Goal: Communication & Community: Answer question/provide support

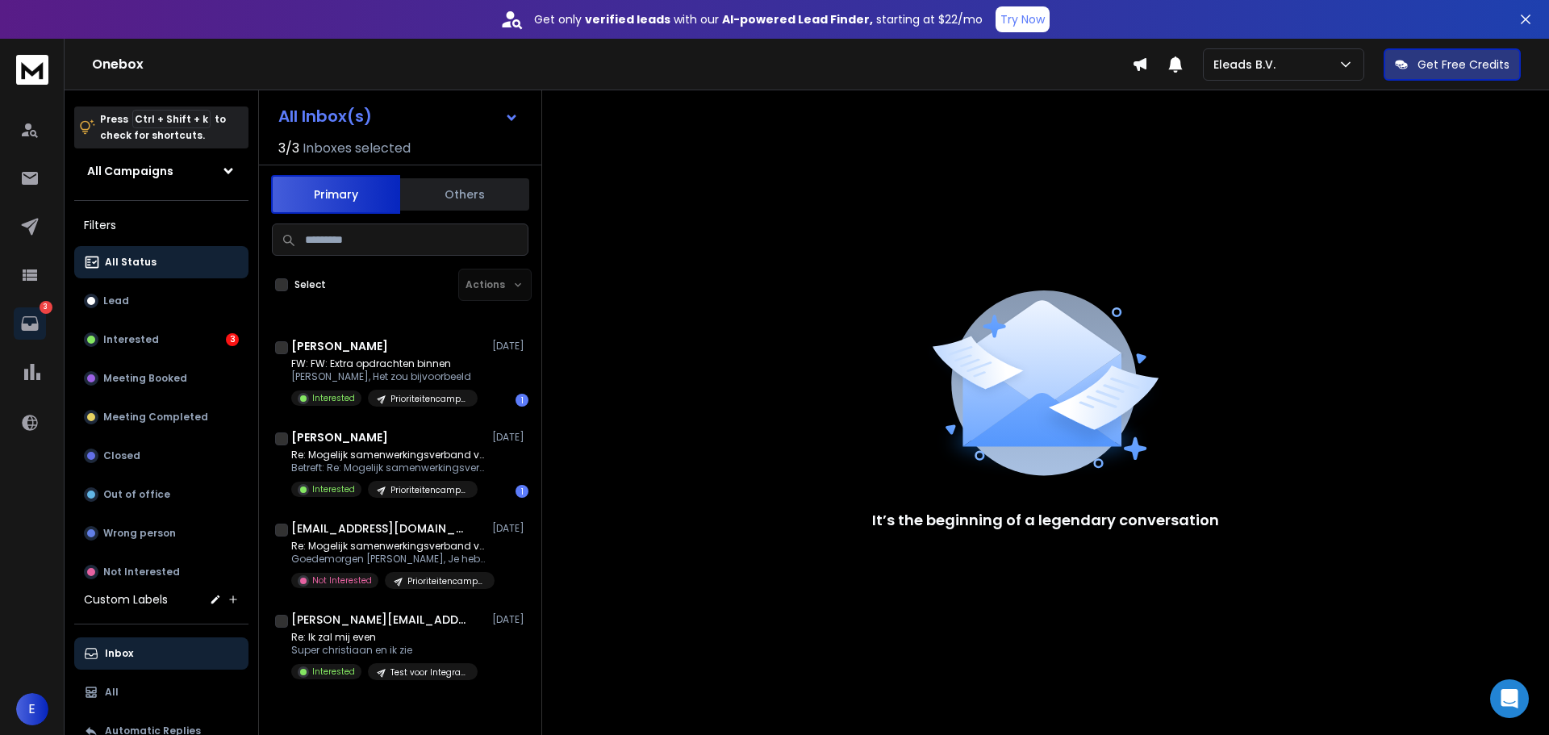
scroll to position [812, 0]
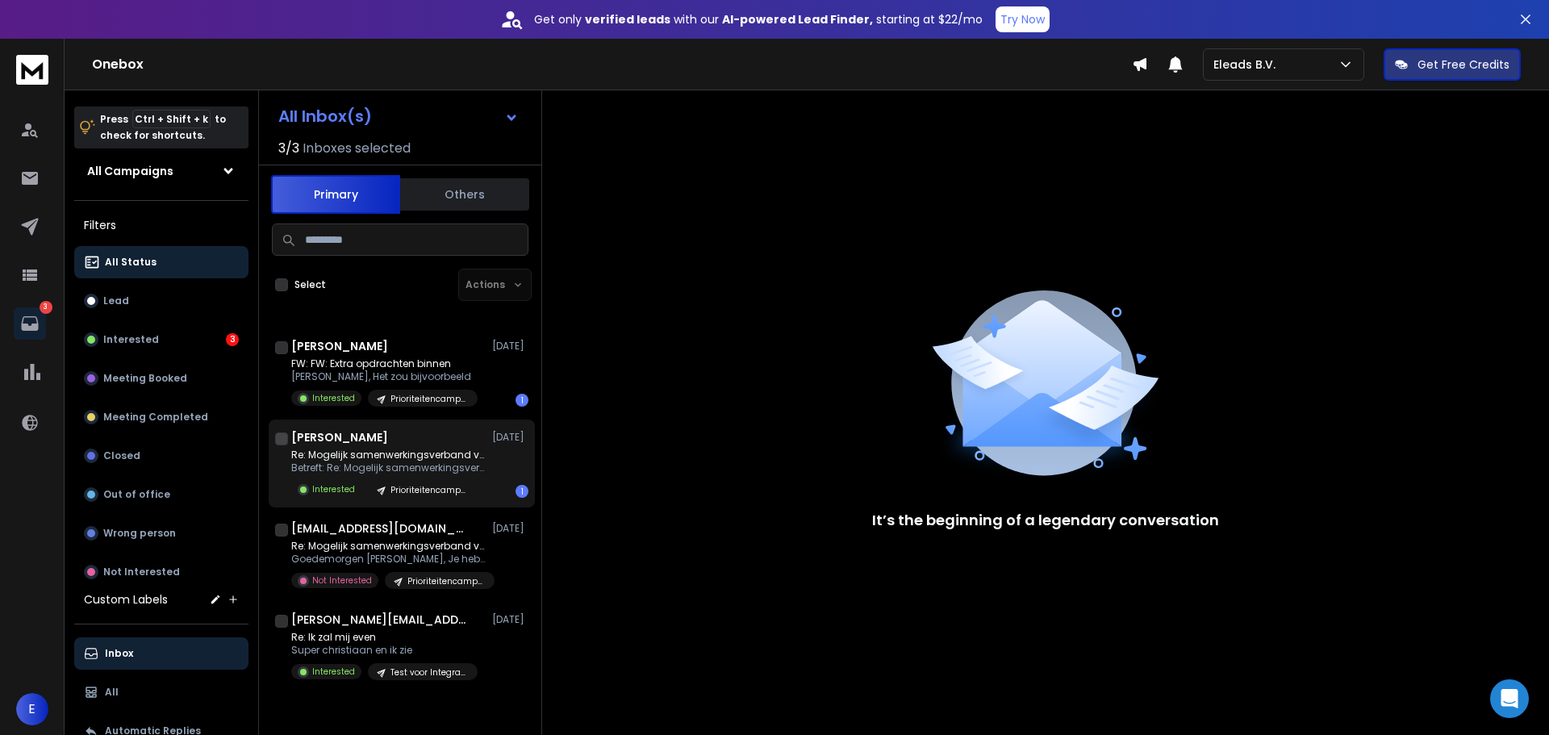
click at [353, 441] on h1 "[PERSON_NAME]" at bounding box center [339, 437] width 97 height 16
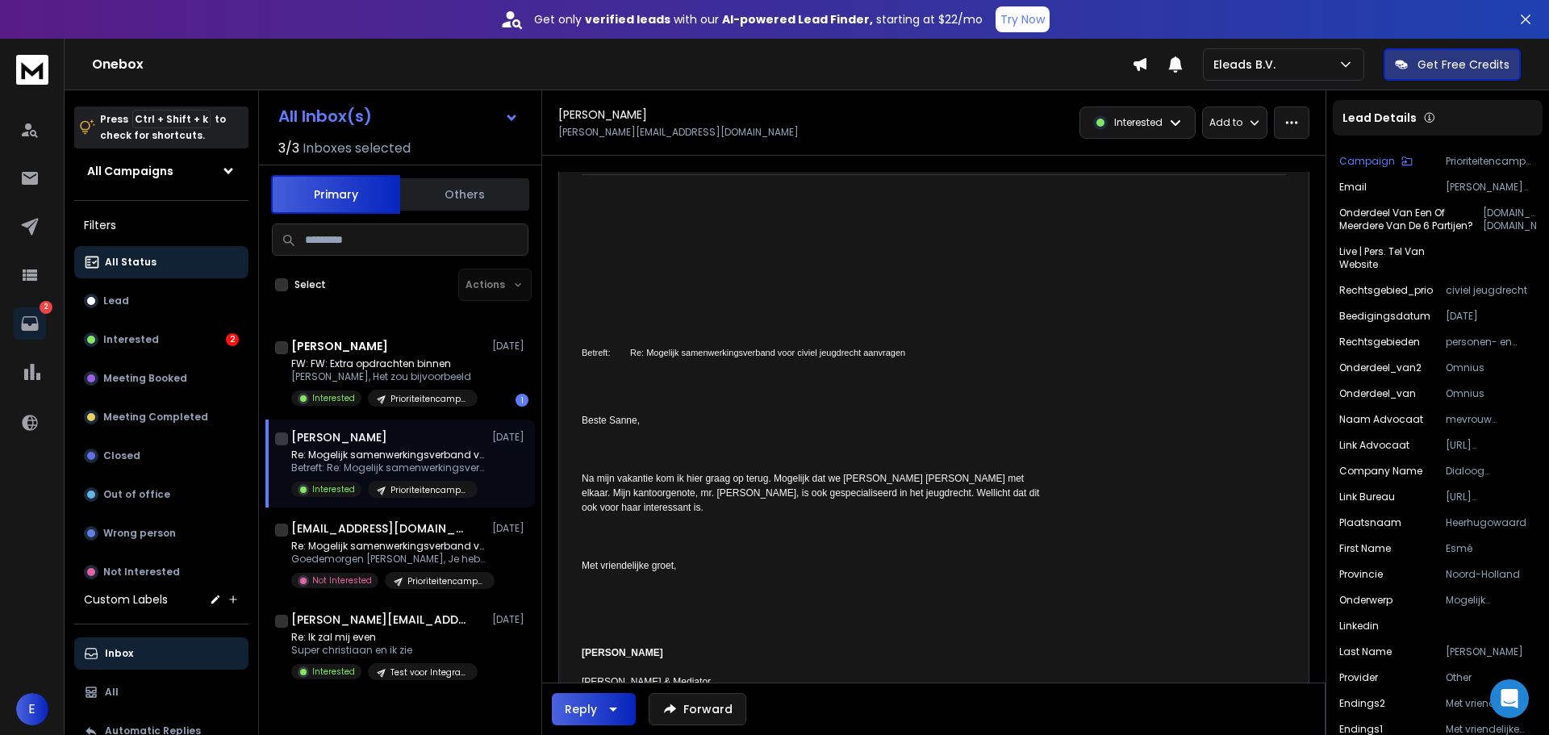
scroll to position [161, 0]
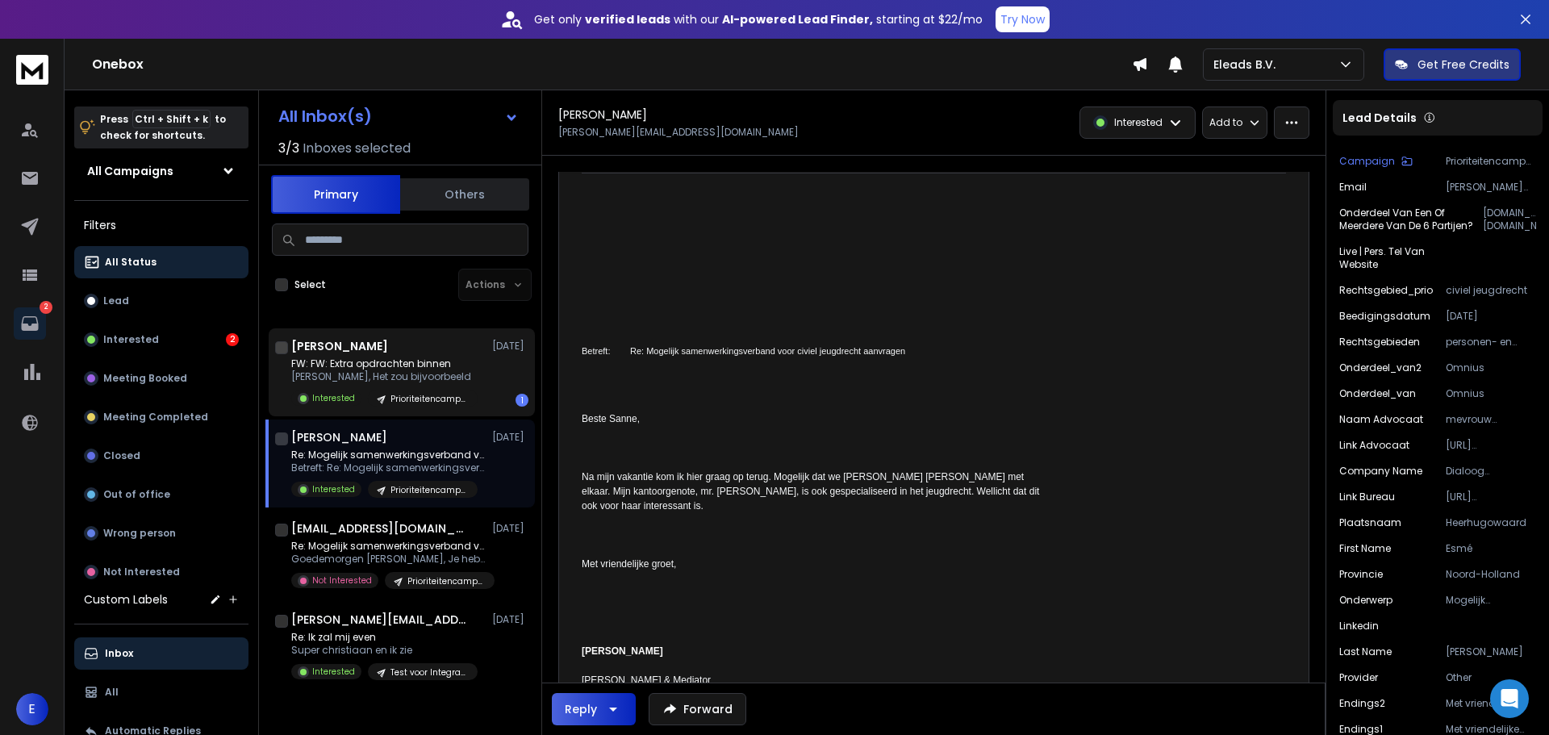
click at [353, 365] on p "FW: FW: Extra opdrachten binnen" at bounding box center [384, 363] width 186 height 13
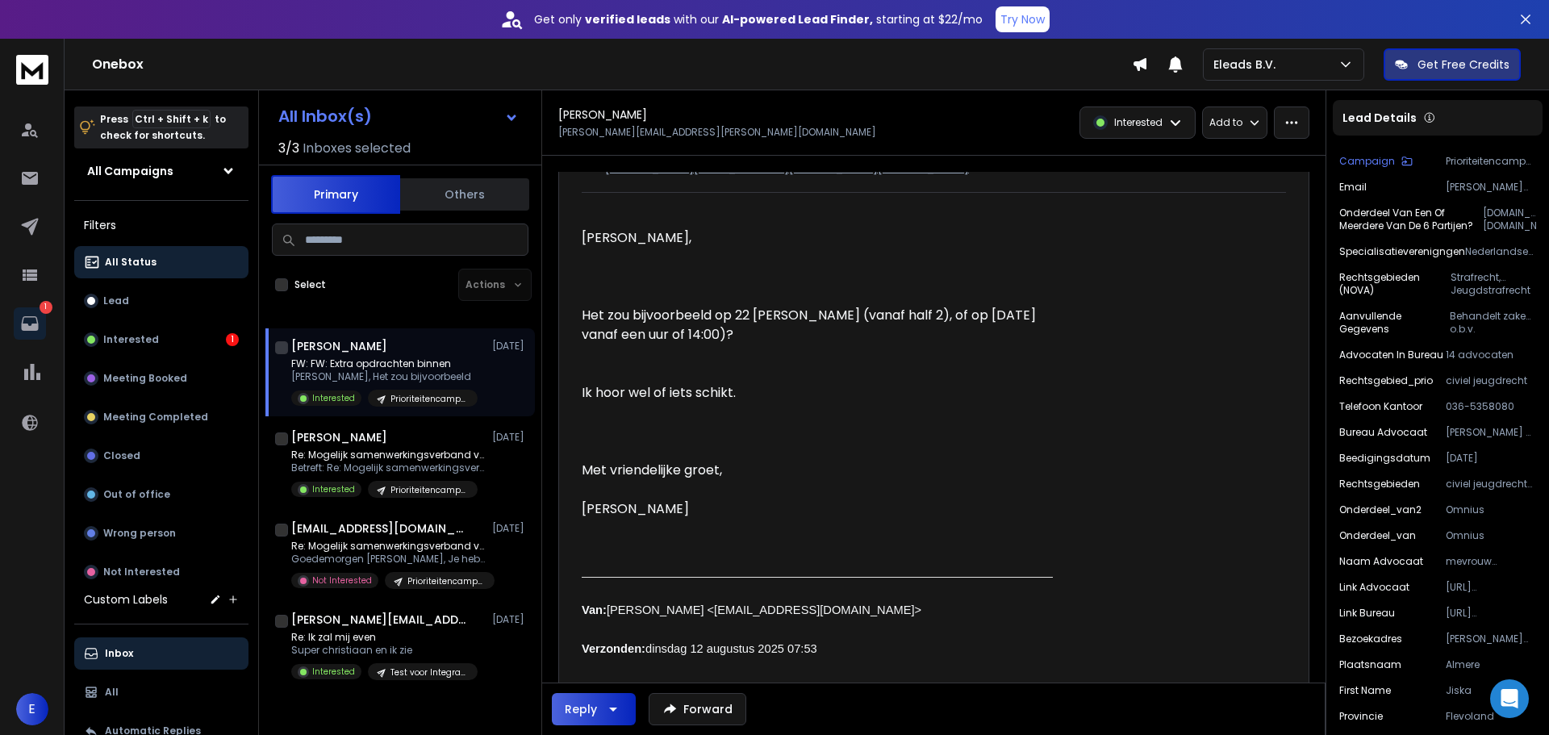
scroll to position [0, 0]
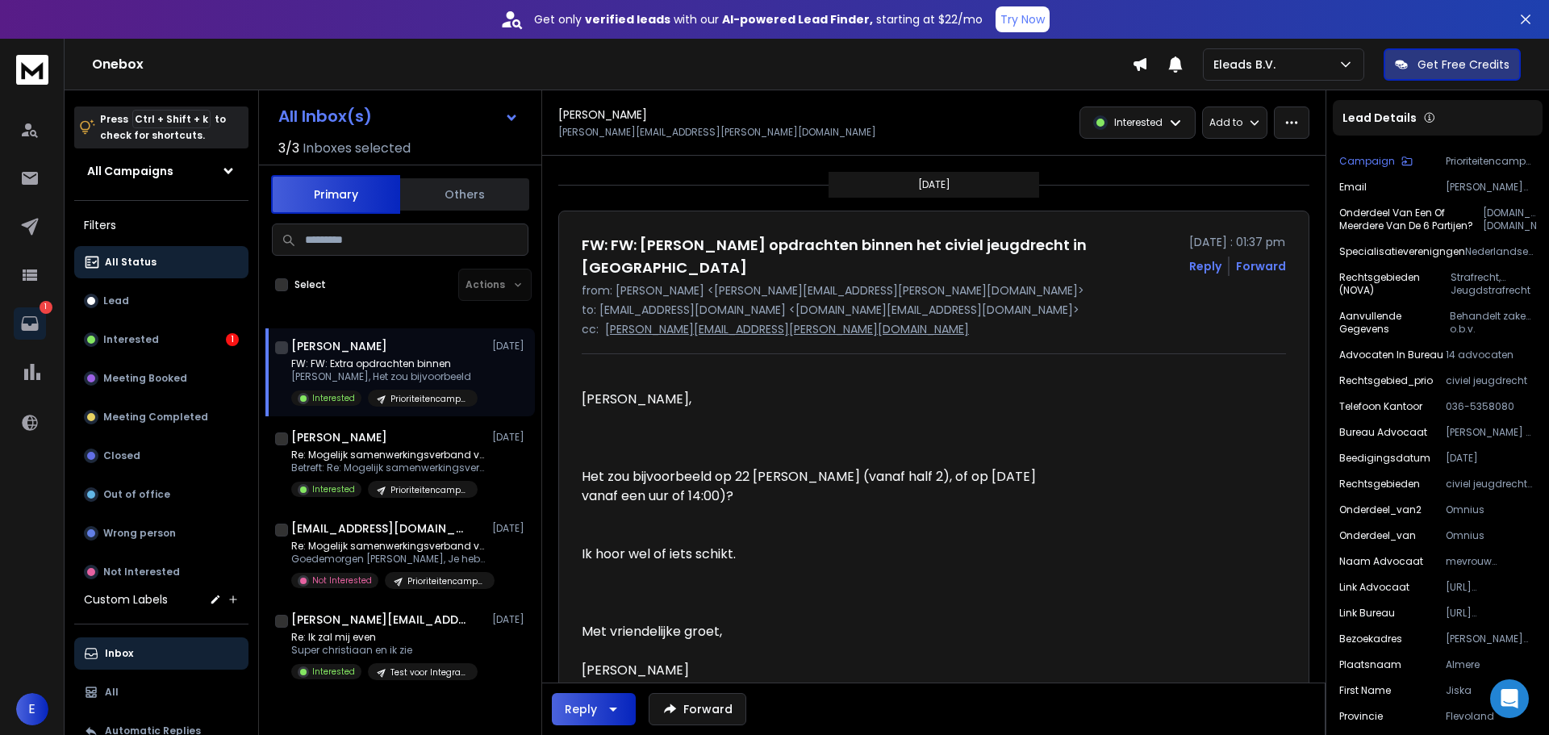
click at [579, 709] on div "Reply" at bounding box center [581, 709] width 32 height 16
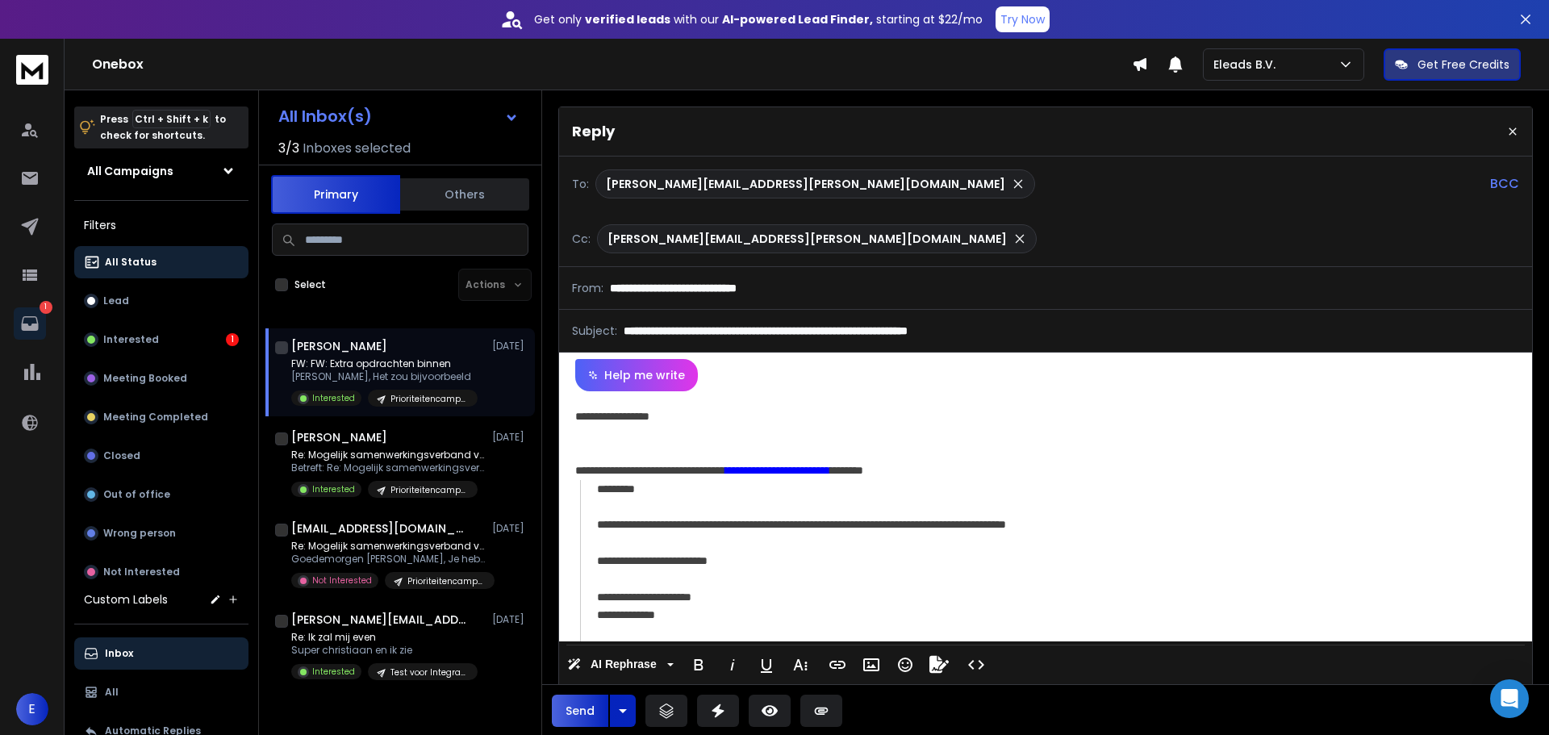
click at [642, 412] on div "**********" at bounding box center [1045, 516] width 973 height 250
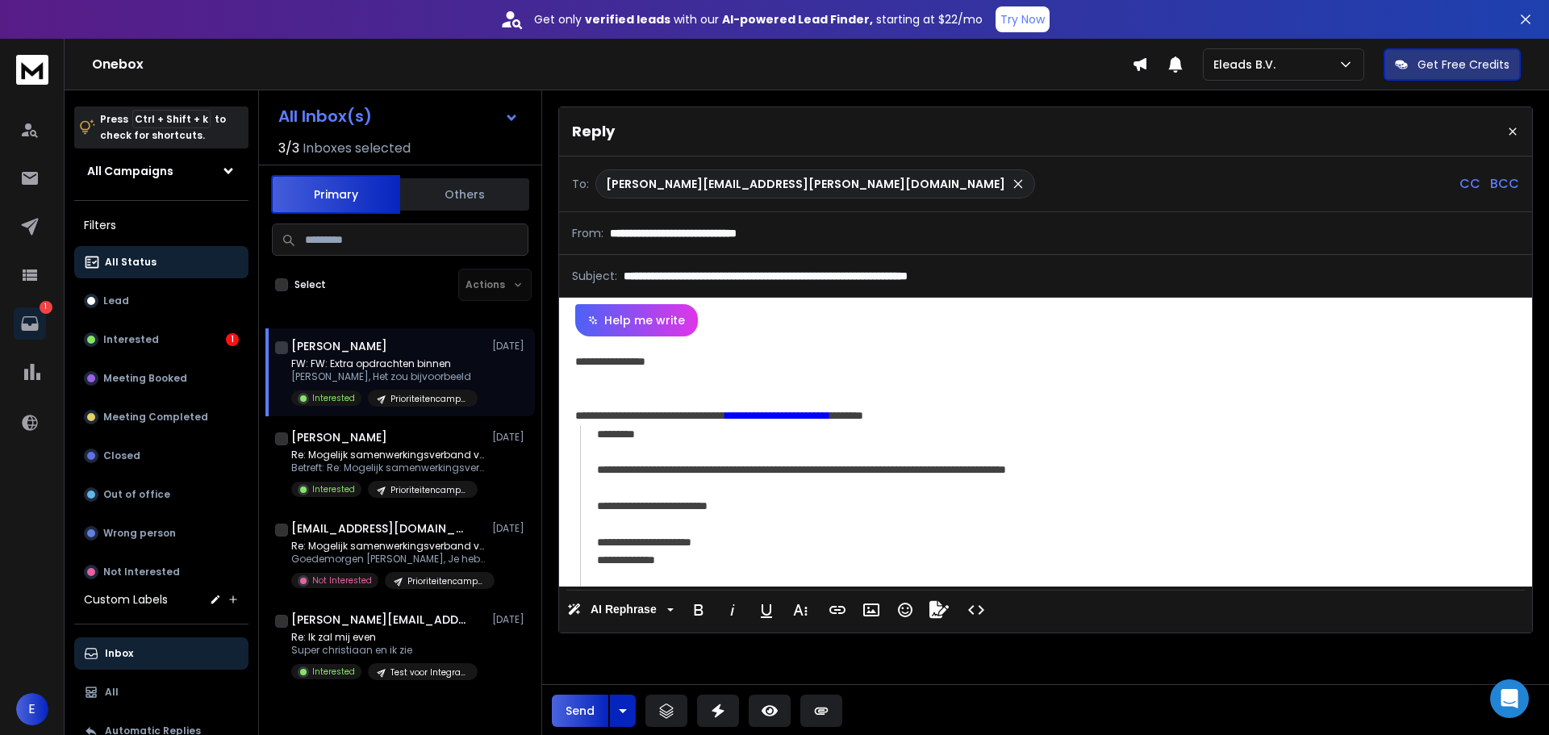
click at [675, 360] on div "**********" at bounding box center [1037, 362] width 924 height 18
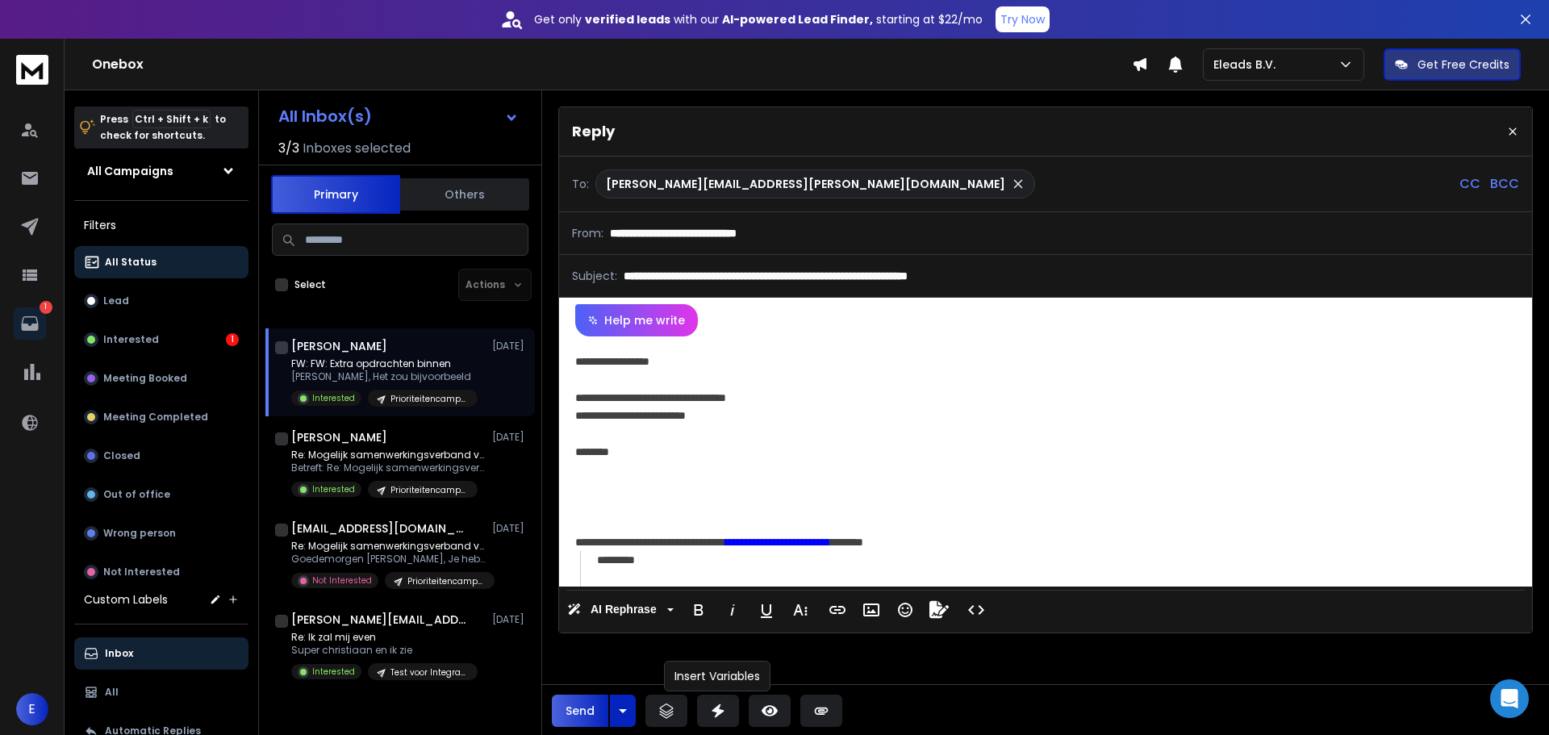
click at [713, 713] on icon at bounding box center [718, 711] width 16 height 16
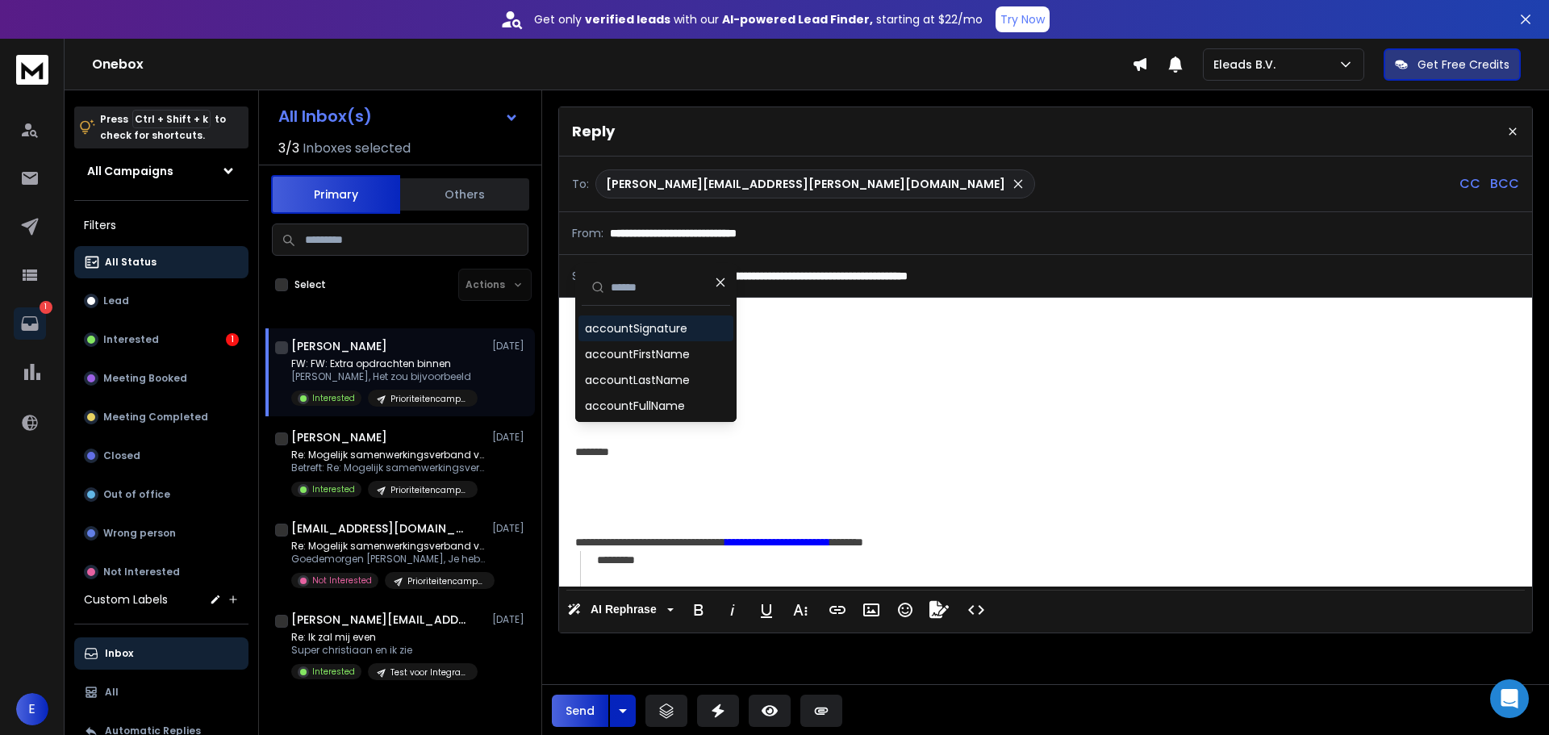
click at [645, 321] on div "accountSignature" at bounding box center [636, 328] width 102 height 16
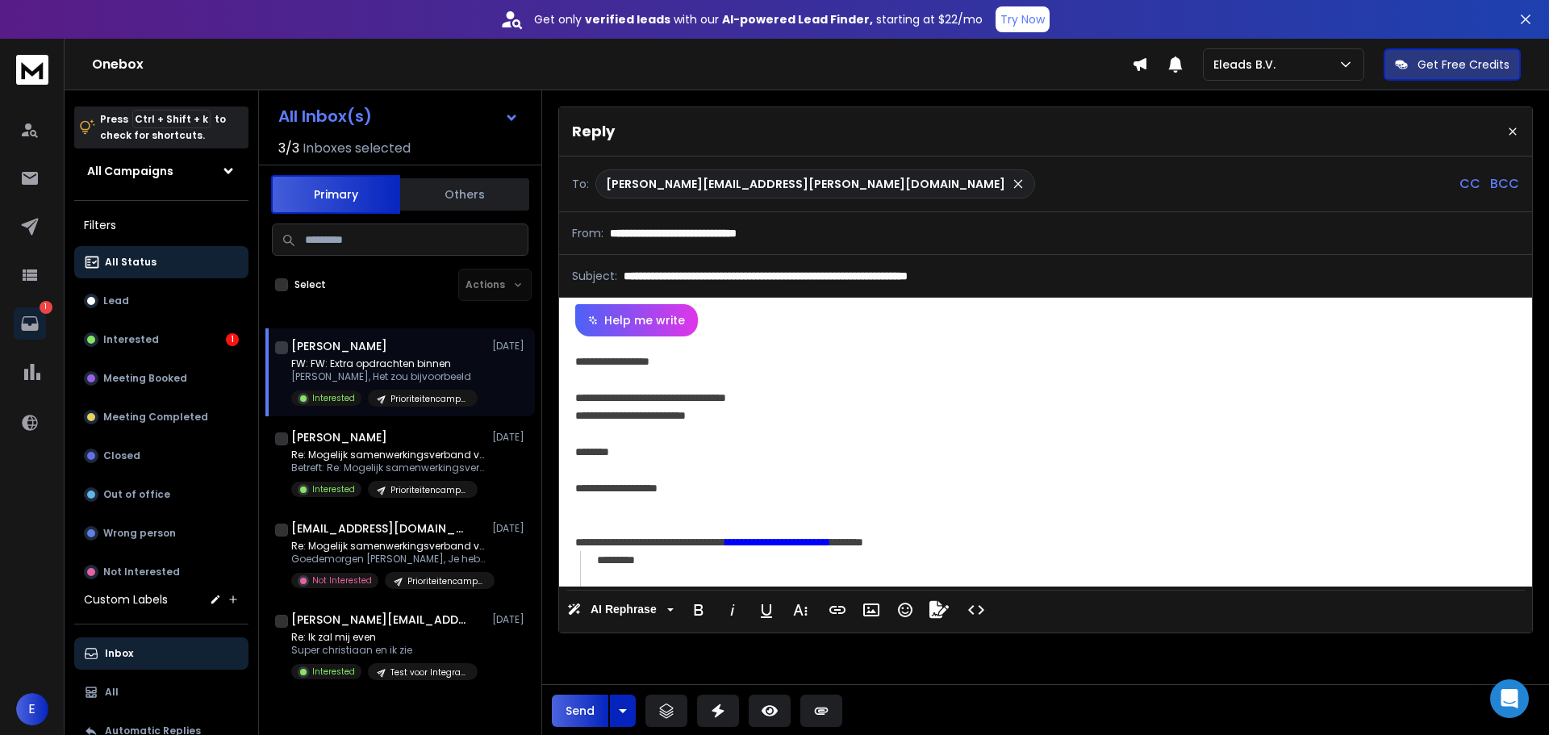
click at [578, 706] on button "Send" at bounding box center [580, 711] width 56 height 32
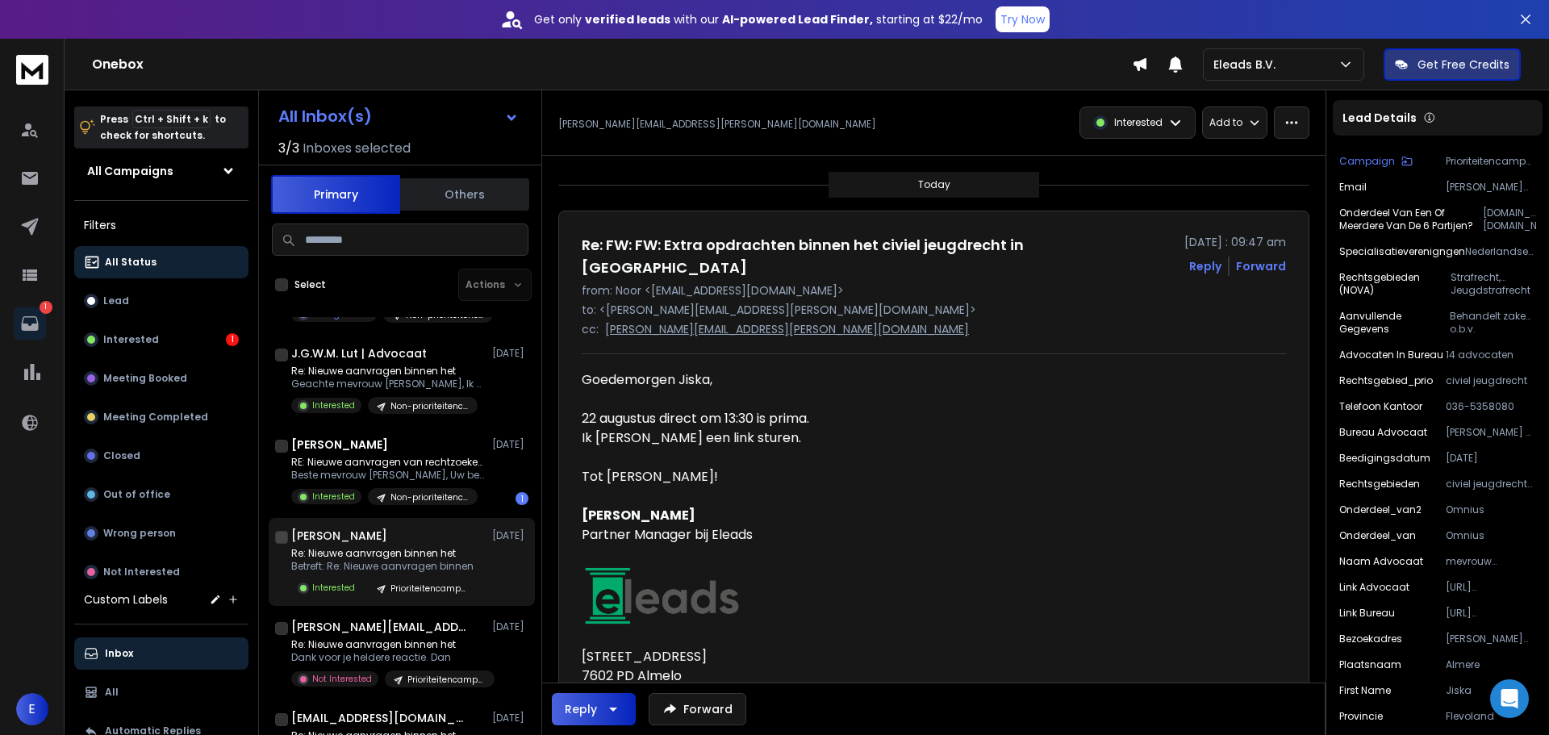
scroll to position [328, 0]
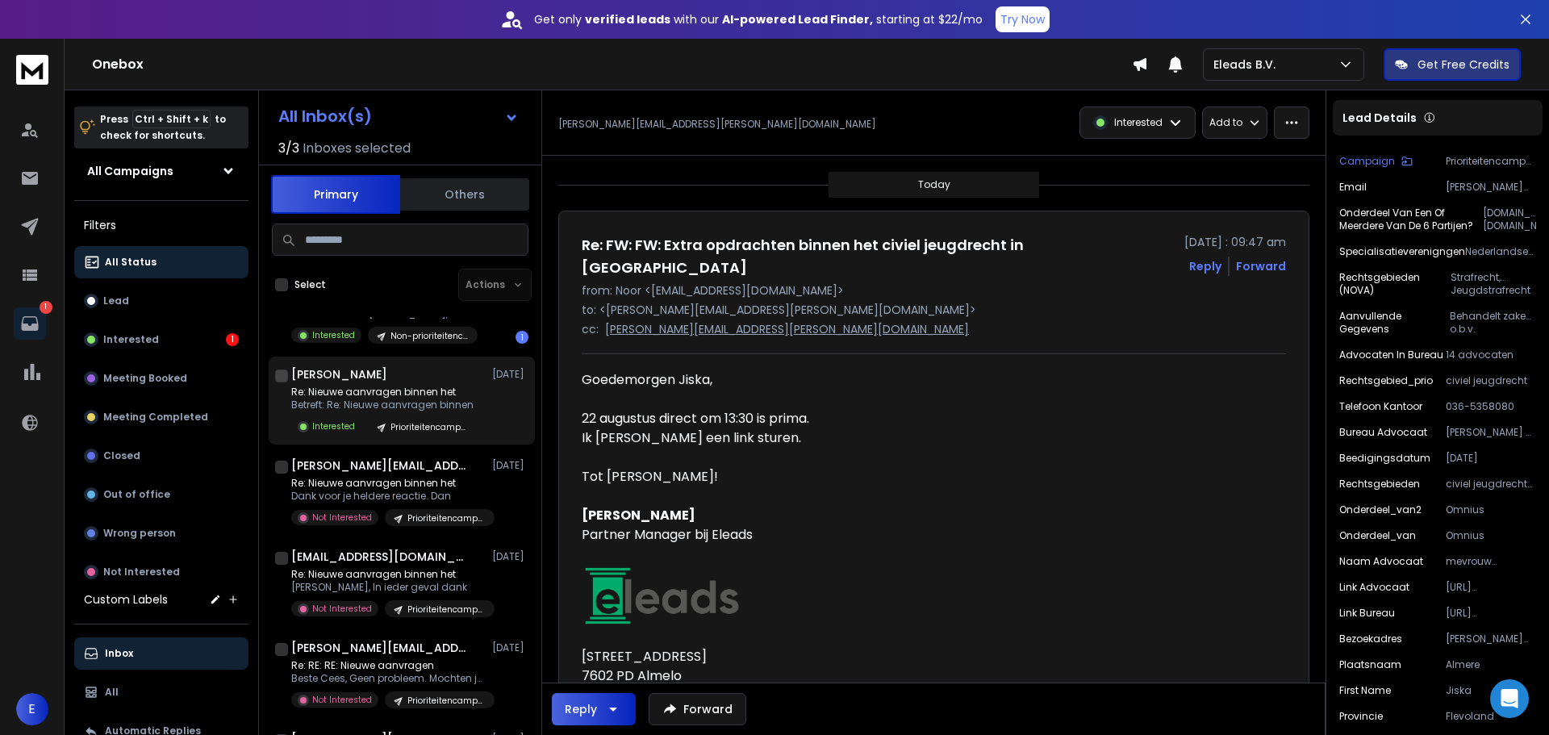
click at [356, 382] on h1 "[PERSON_NAME]" at bounding box center [339, 374] width 96 height 16
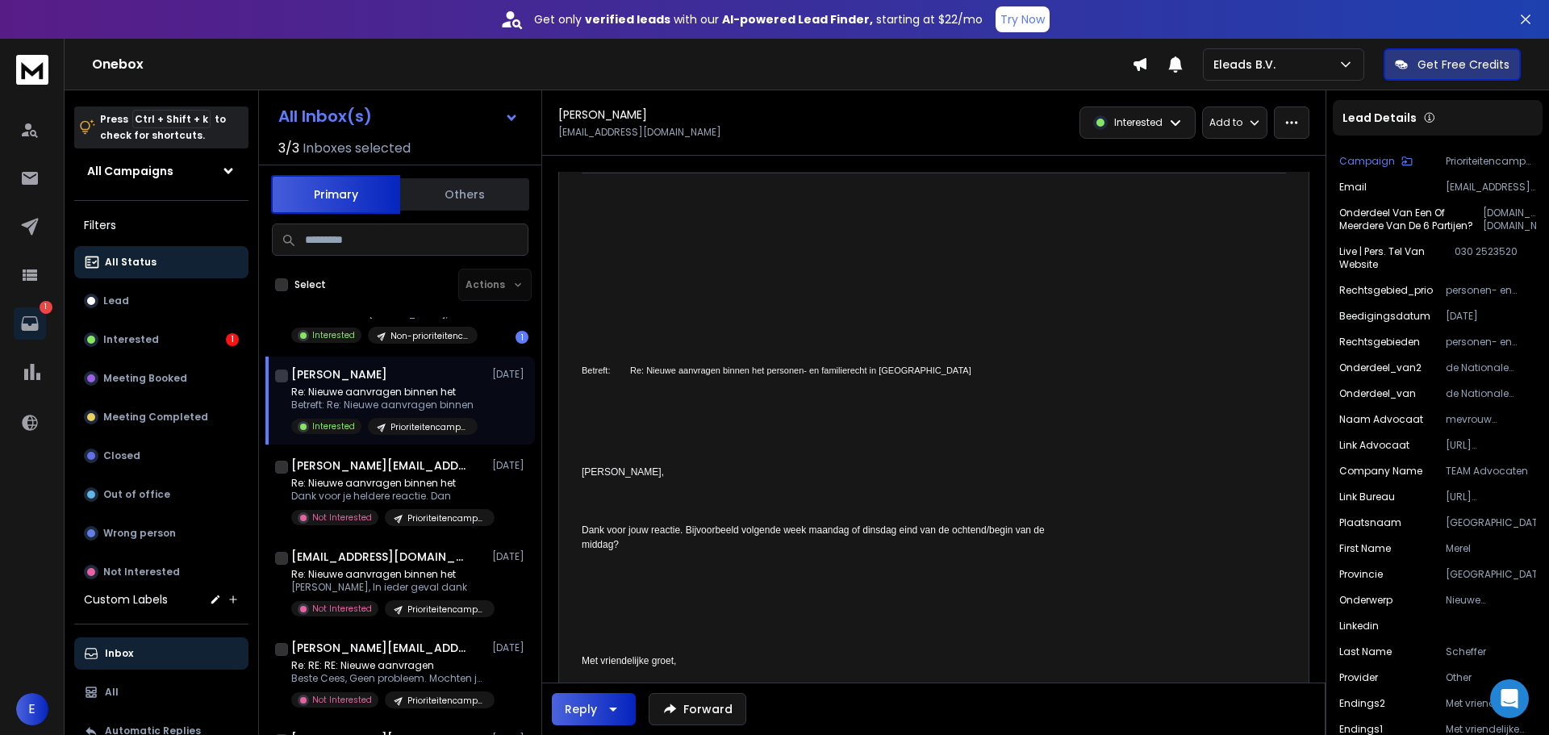
scroll to position [242, 0]
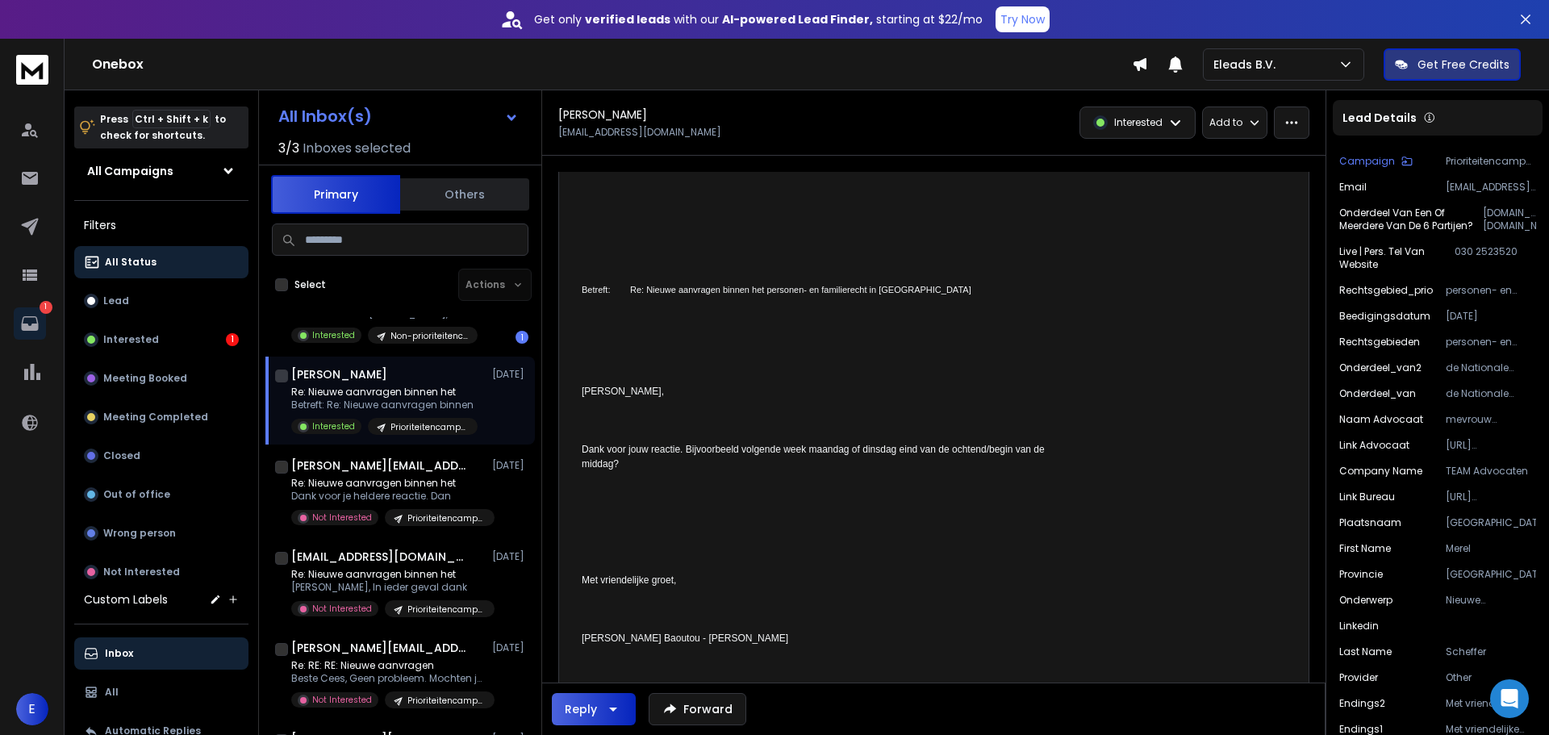
click at [585, 713] on div "Reply" at bounding box center [581, 709] width 32 height 16
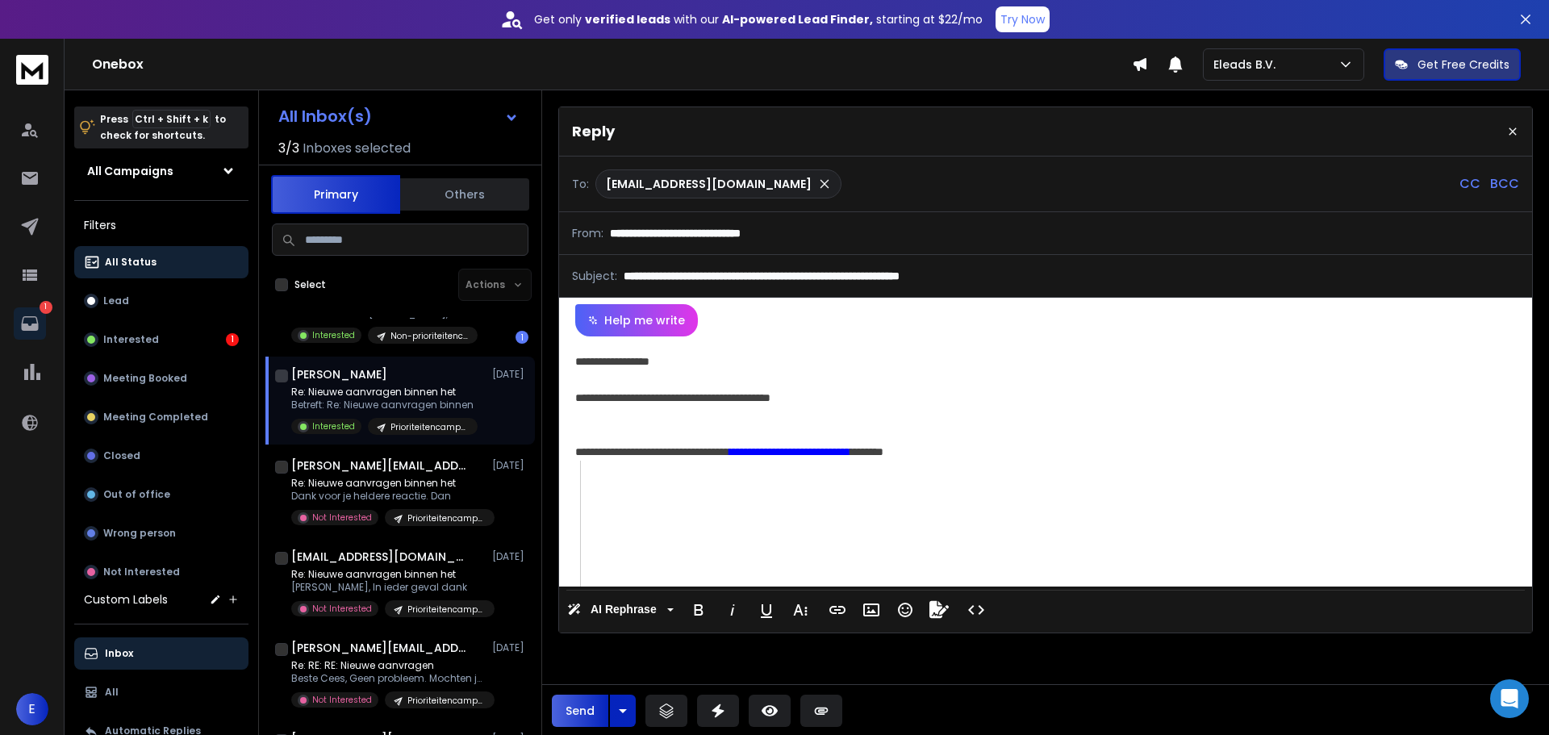
click at [778, 399] on div "**********" at bounding box center [1037, 398] width 924 height 18
click at [841, 396] on div "**********" at bounding box center [1037, 398] width 924 height 18
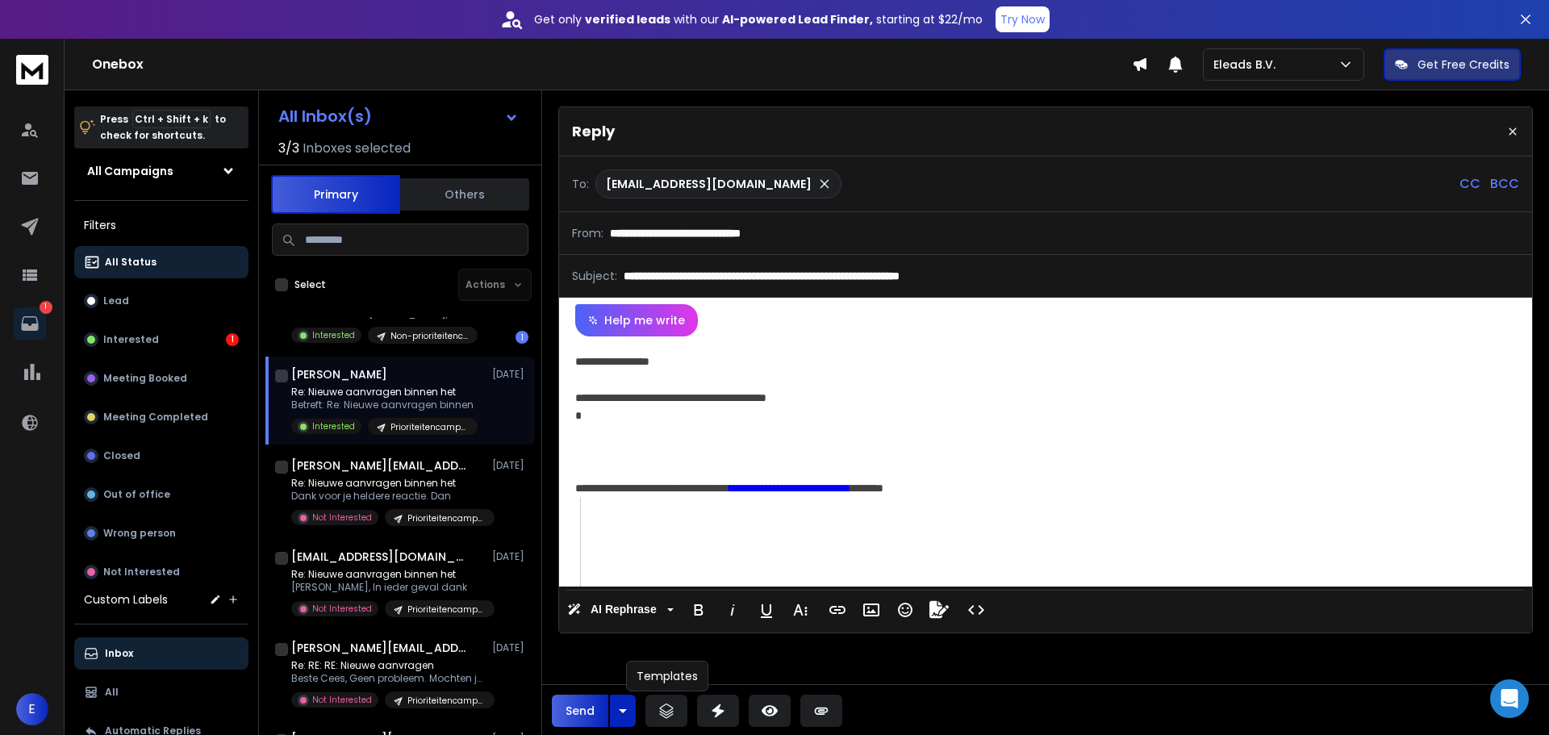
click at [659, 706] on icon at bounding box center [666, 711] width 16 height 16
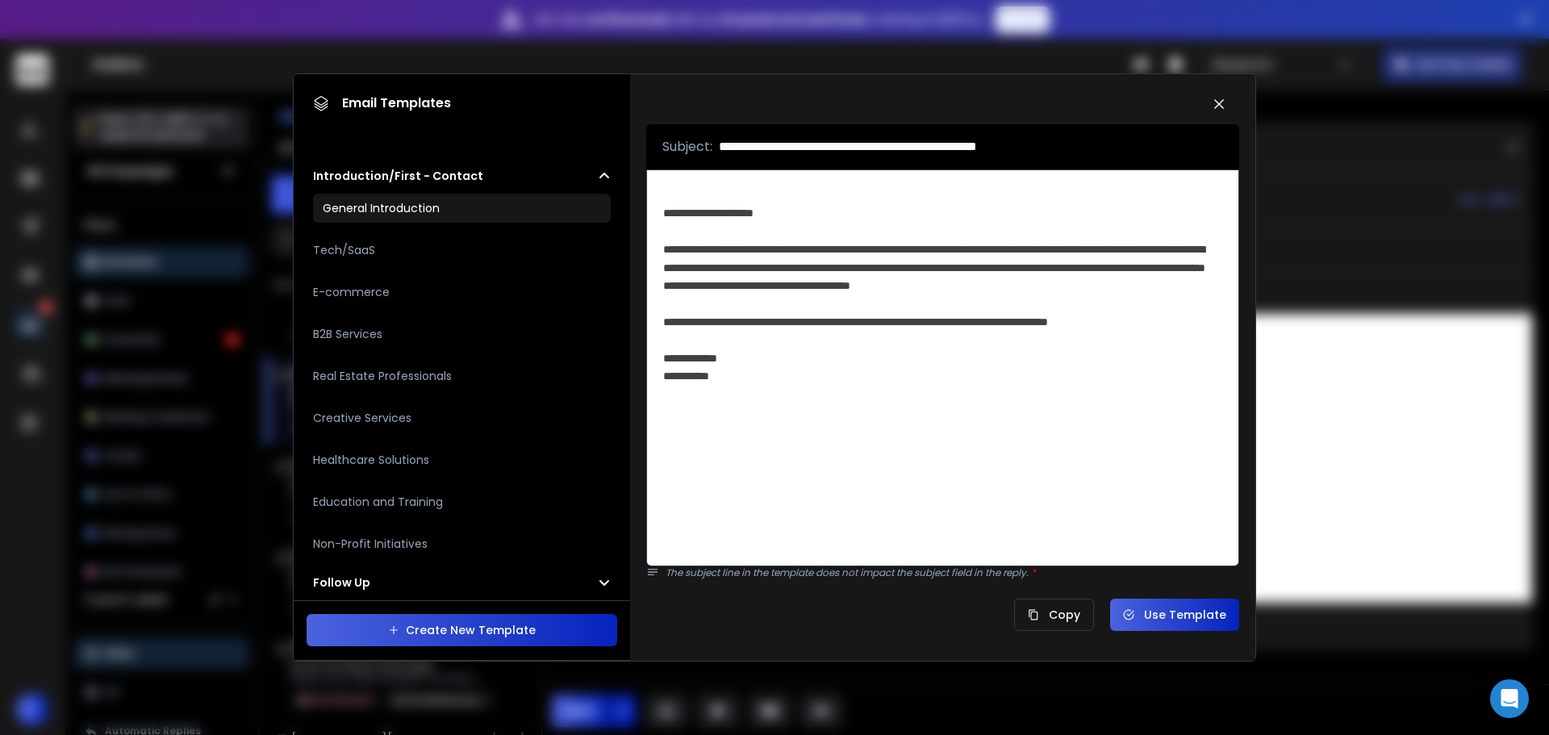
click at [1217, 99] on icon at bounding box center [1219, 104] width 15 height 15
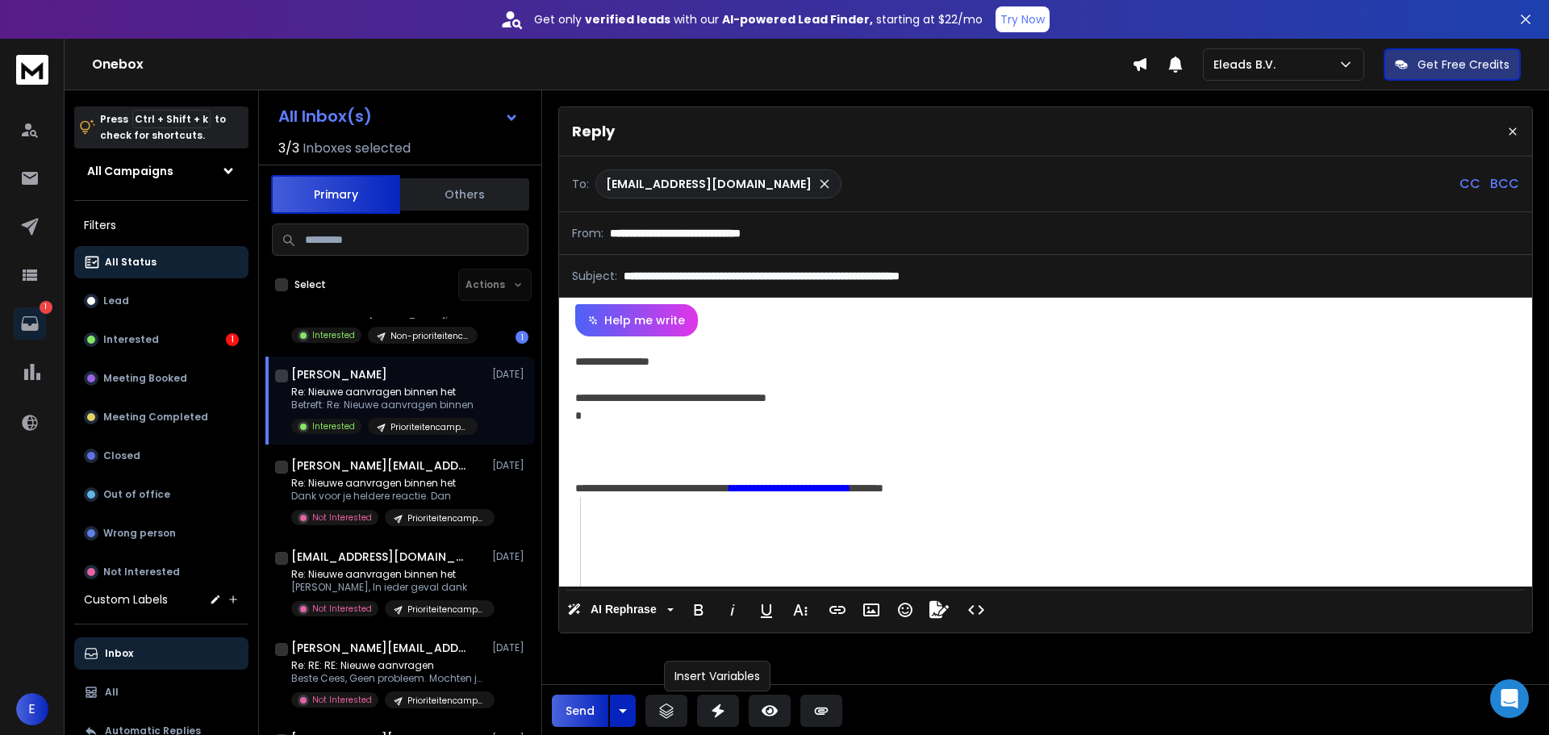
click at [722, 708] on icon at bounding box center [718, 711] width 16 height 16
click at [715, 707] on icon at bounding box center [718, 711] width 16 height 16
click at [722, 714] on icon at bounding box center [718, 711] width 16 height 16
click at [583, 434] on div at bounding box center [1045, 434] width 941 height 18
click at [724, 705] on icon at bounding box center [718, 711] width 16 height 16
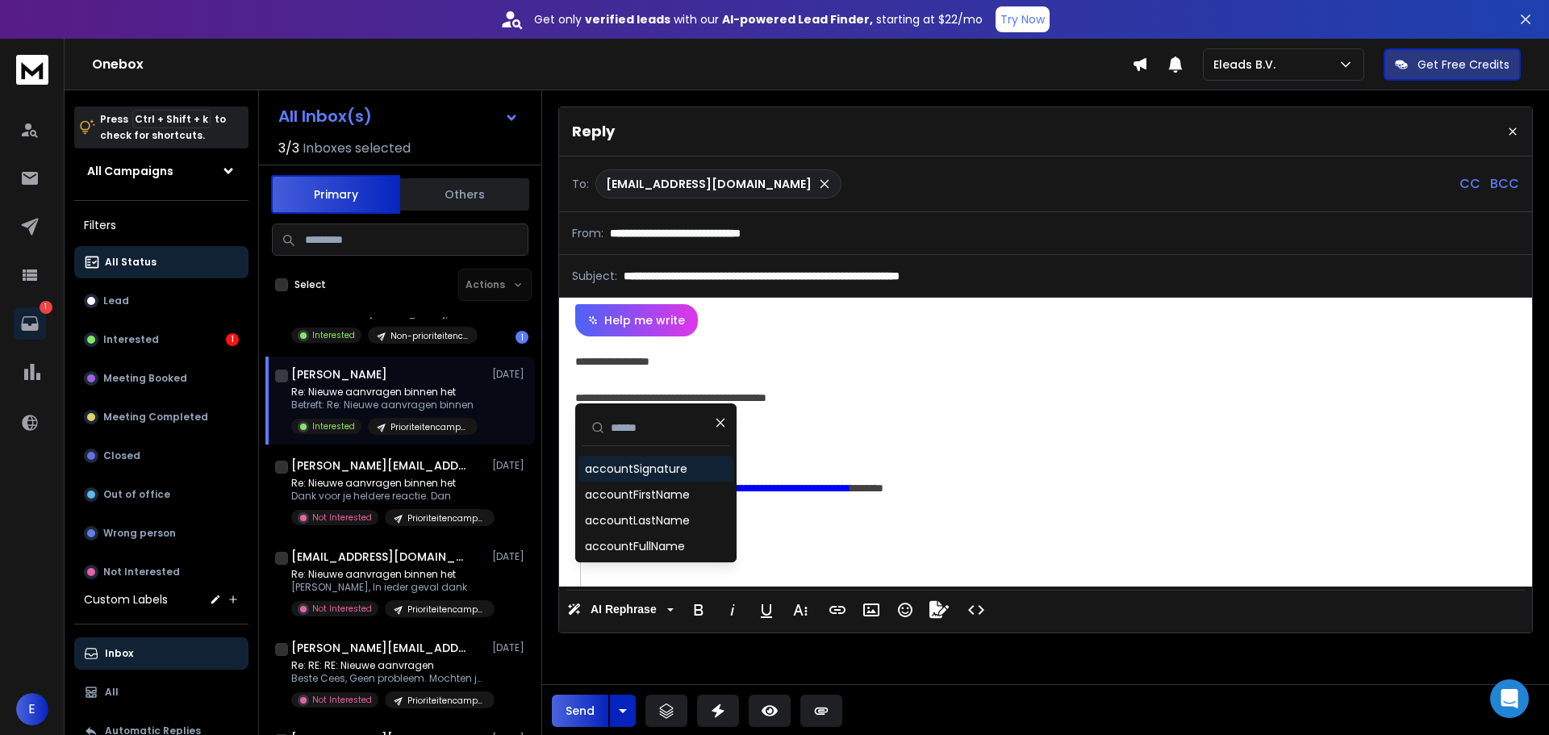
click at [637, 469] on div "accountSignature" at bounding box center [636, 469] width 102 height 16
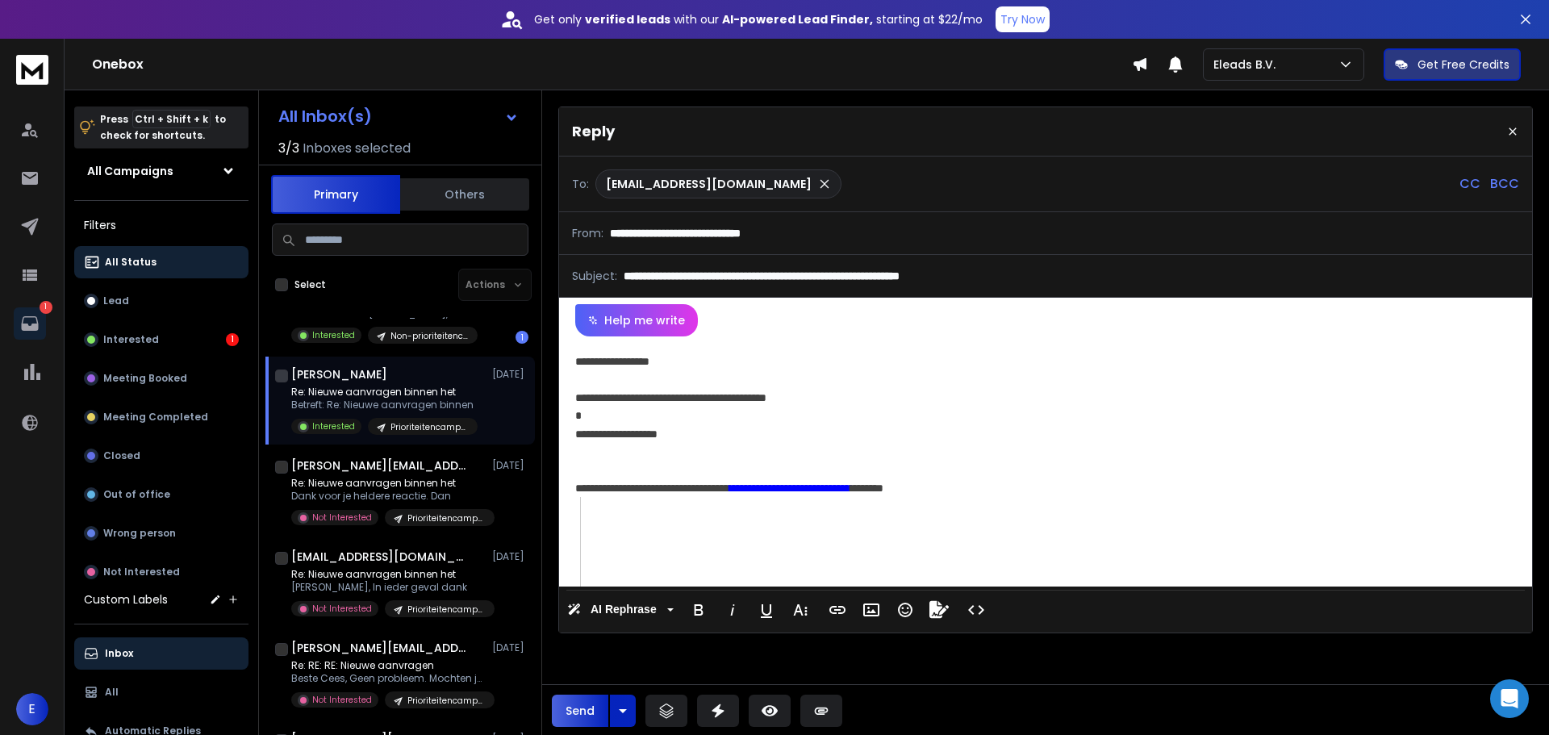
click at [579, 708] on button "Send" at bounding box center [580, 711] width 56 height 32
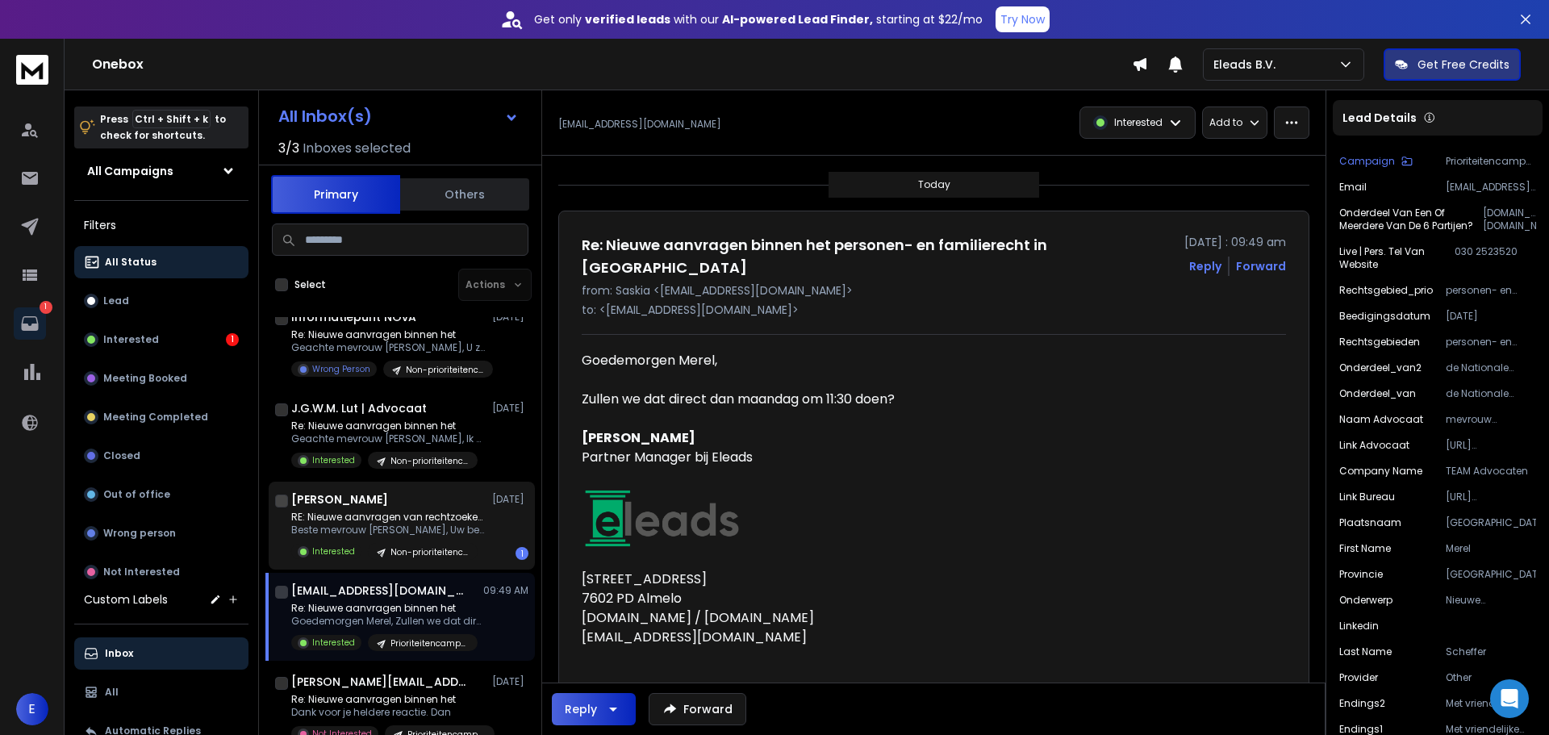
scroll to position [86, 0]
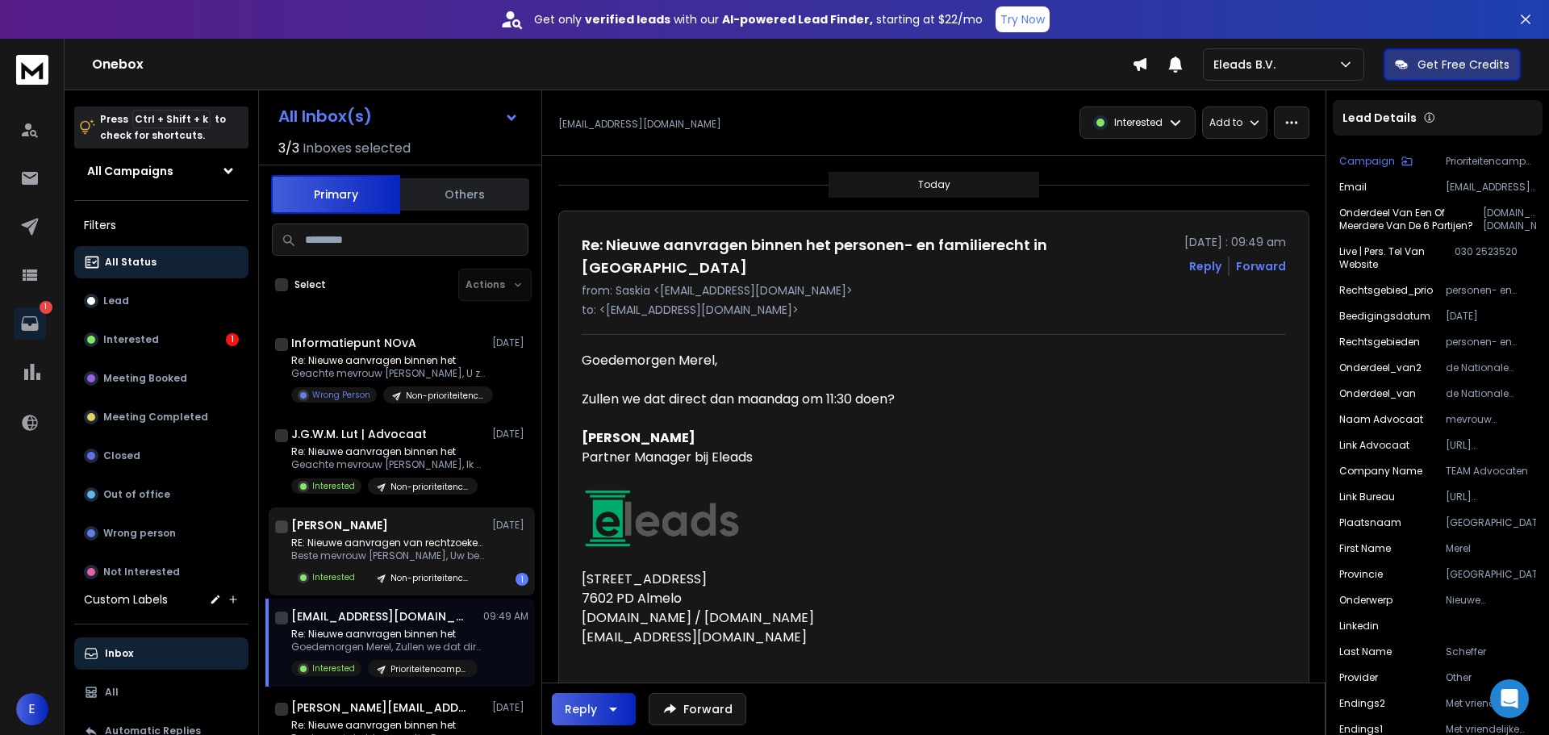
click at [371, 528] on h1 "[PERSON_NAME]" at bounding box center [339, 525] width 97 height 16
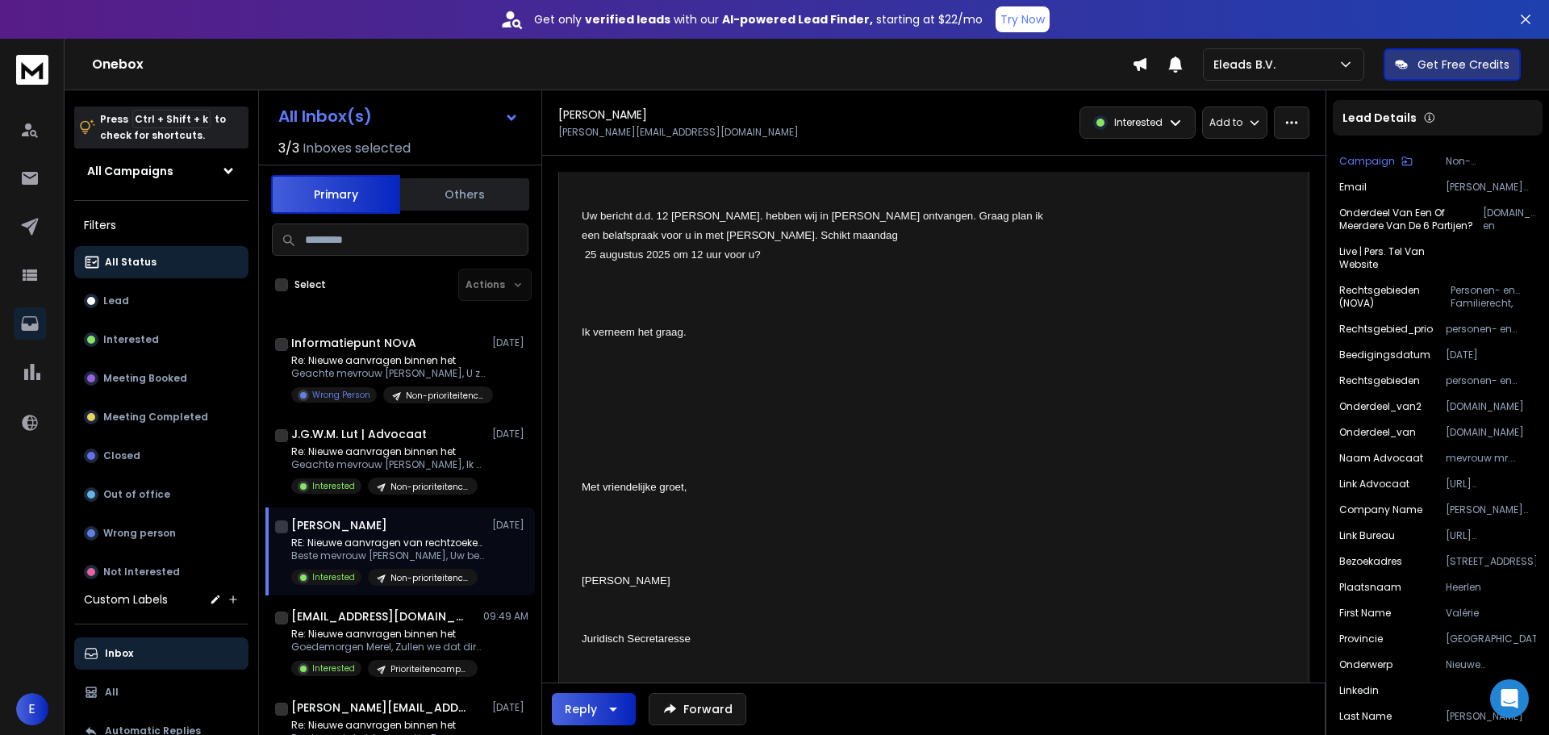
scroll to position [0, 0]
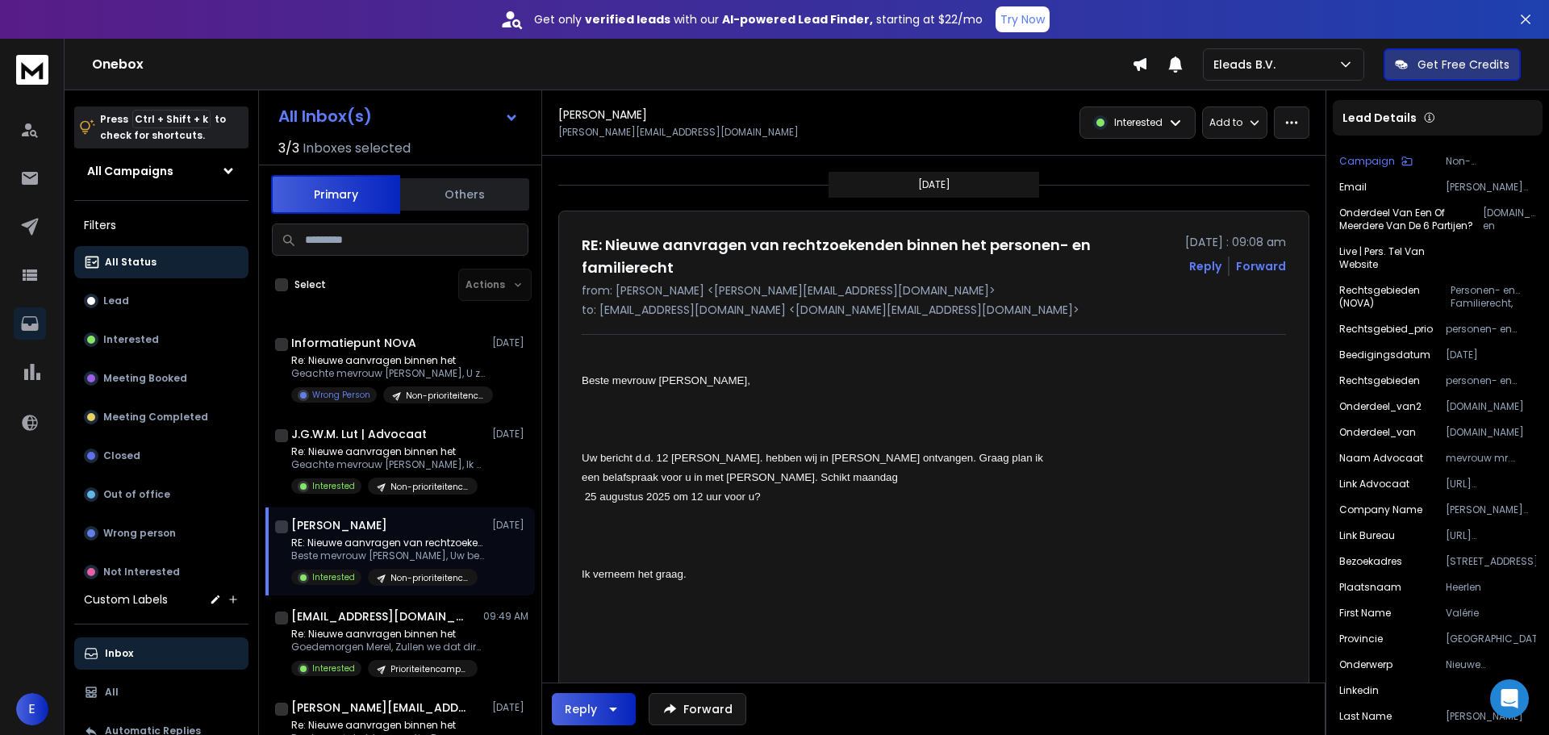
click at [583, 704] on div "Reply" at bounding box center [581, 709] width 32 height 16
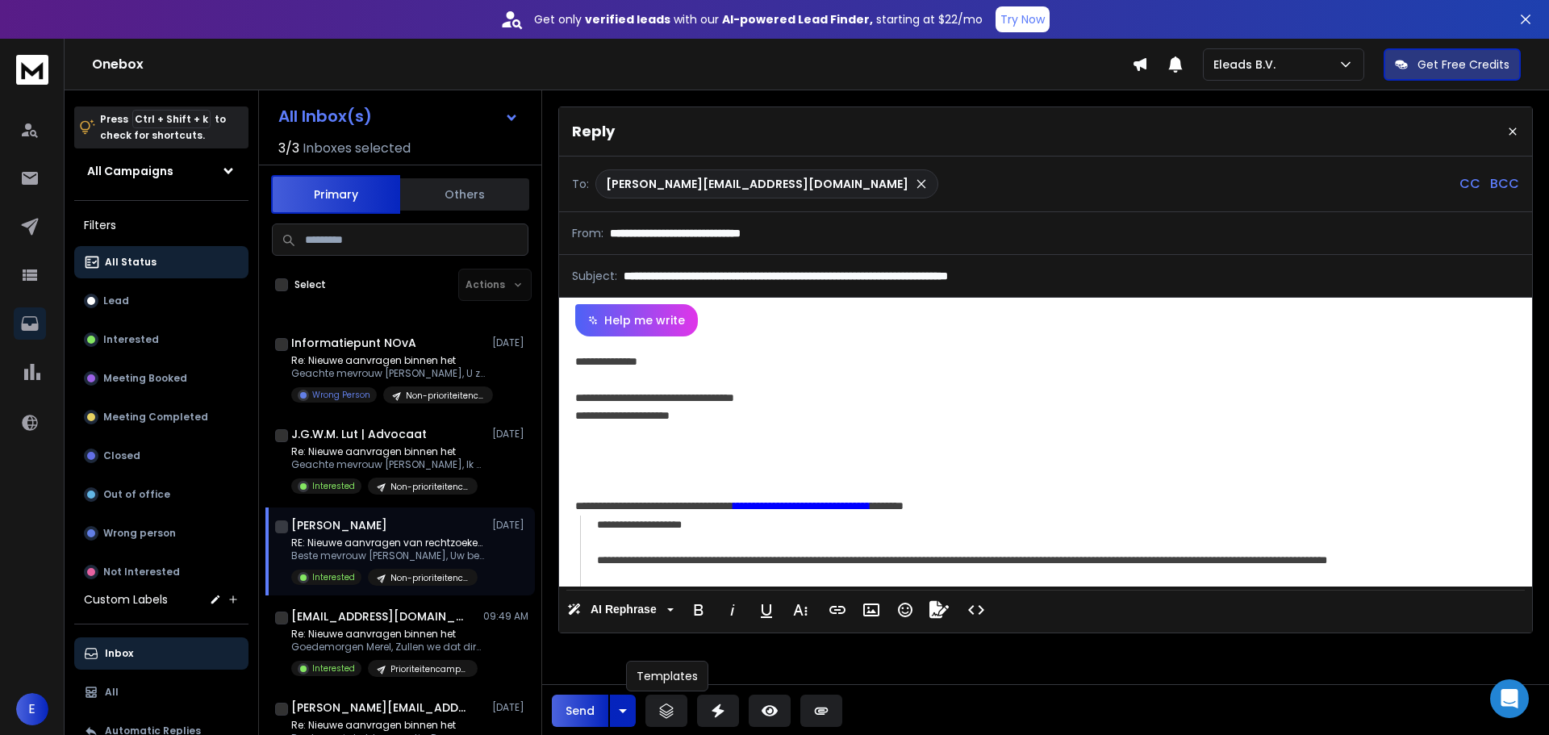
click at [662, 712] on icon at bounding box center [666, 713] width 14 height 5
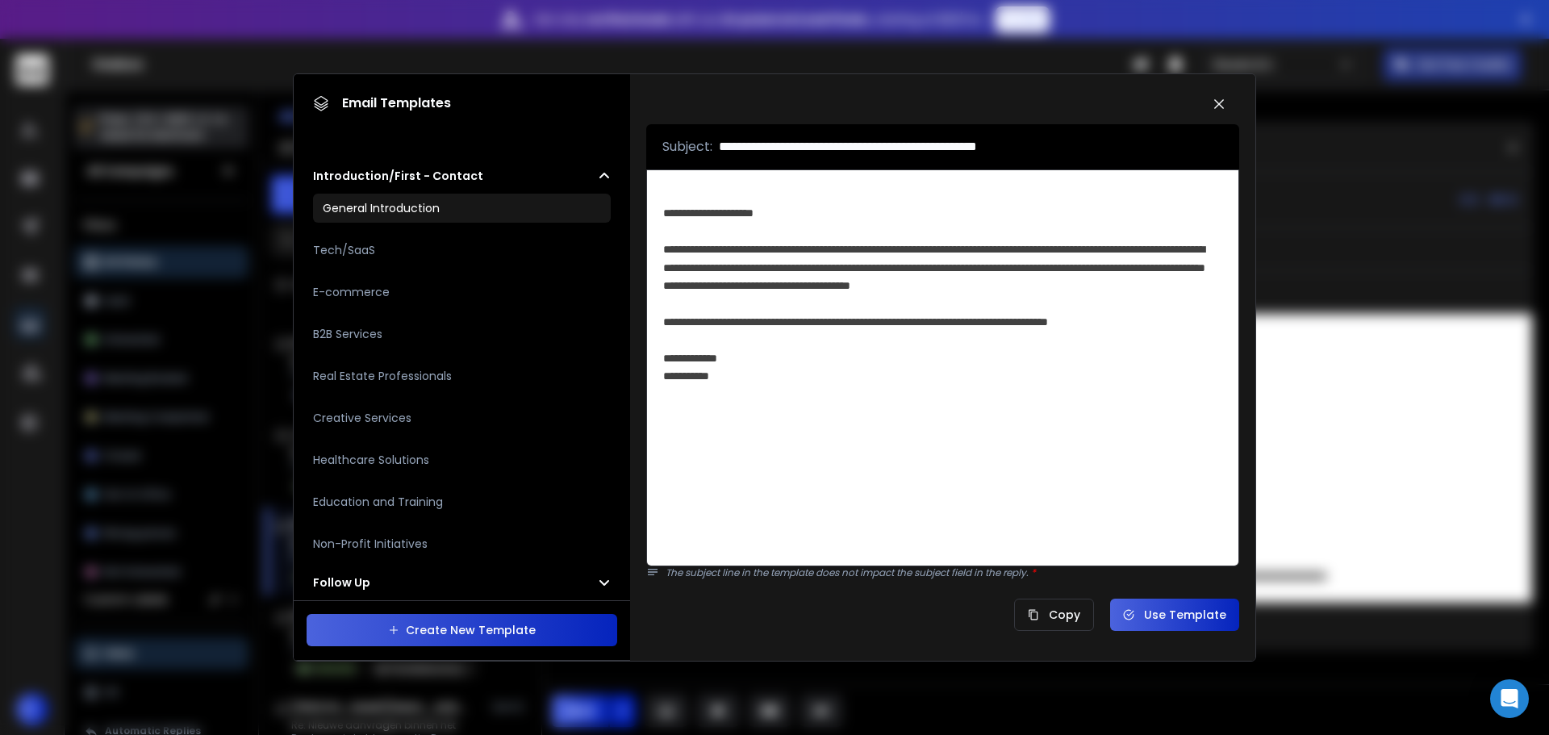
click at [1216, 103] on icon at bounding box center [1219, 104] width 15 height 15
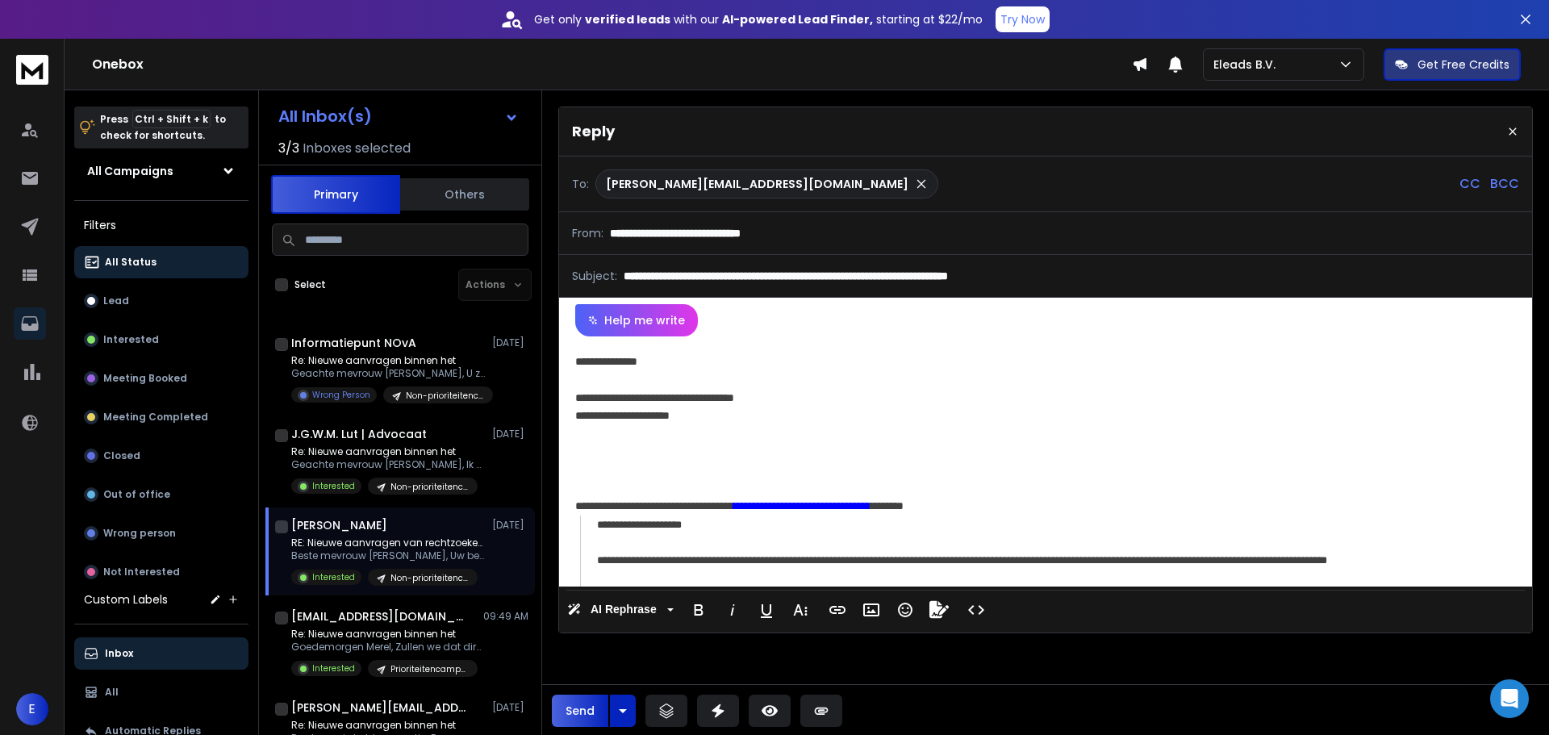
click at [567, 459] on div "**********" at bounding box center [1045, 461] width 973 height 250
click at [716, 705] on icon at bounding box center [718, 711] width 16 height 16
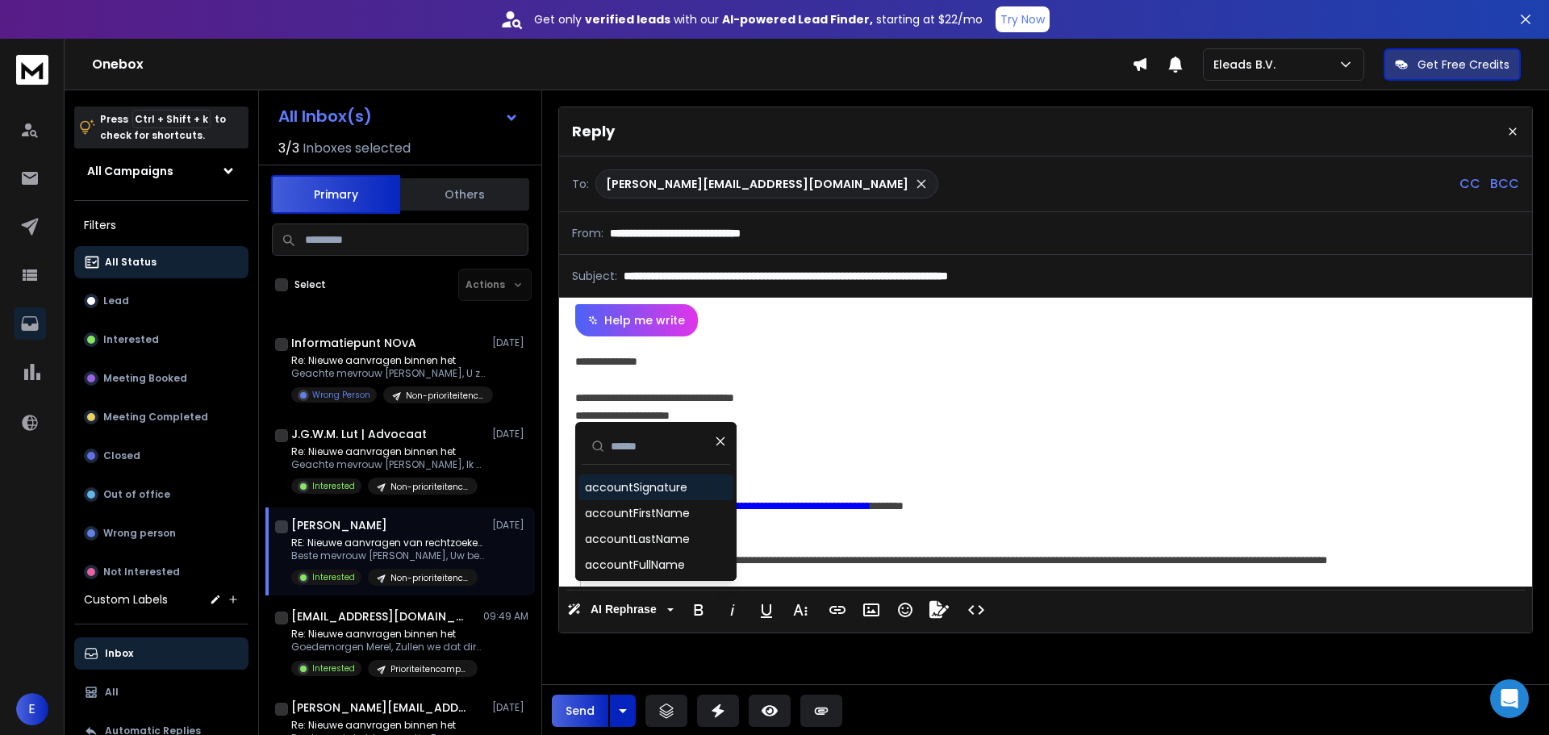
click at [653, 486] on div "accountSignature" at bounding box center [636, 487] width 102 height 16
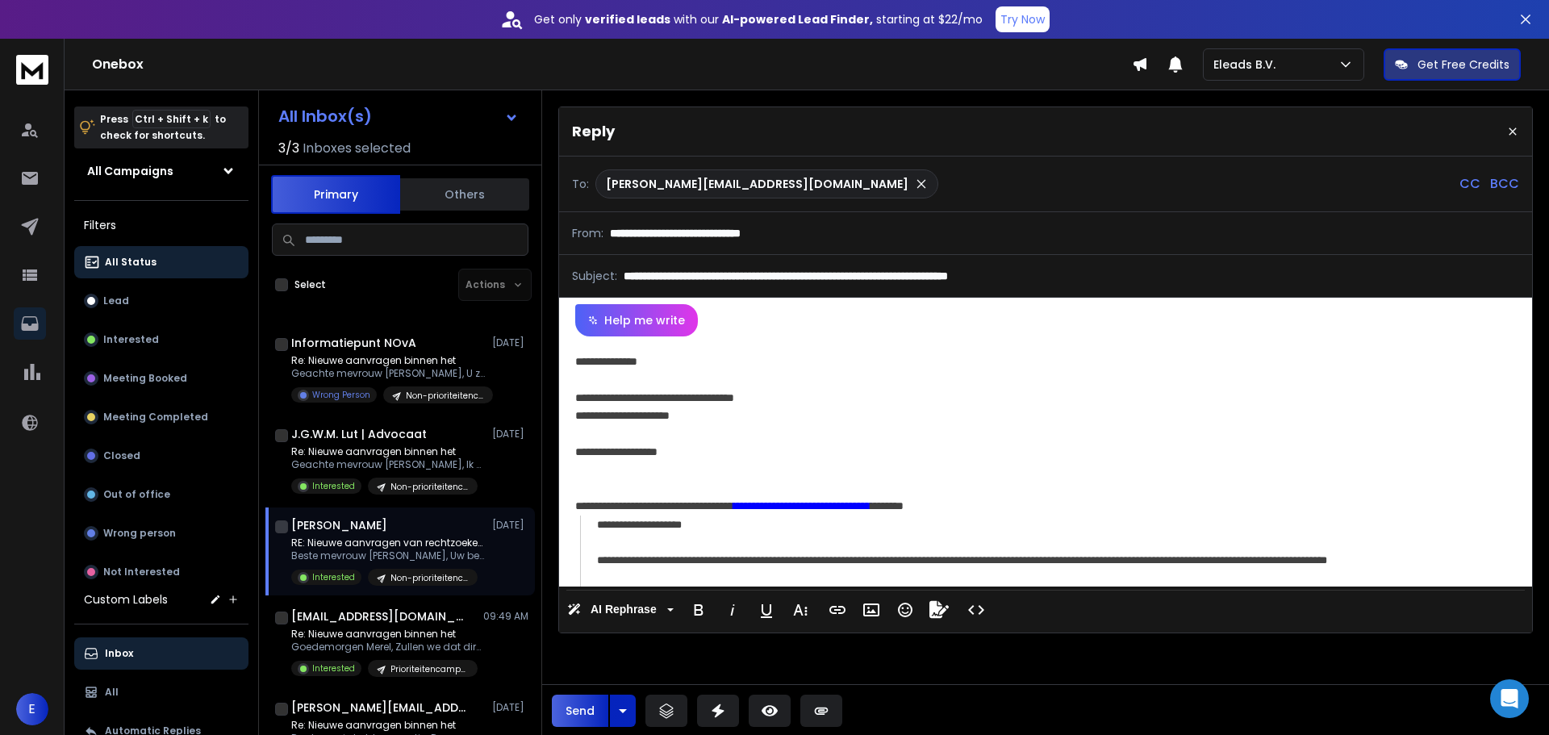
click at [578, 715] on button "Send" at bounding box center [580, 711] width 56 height 32
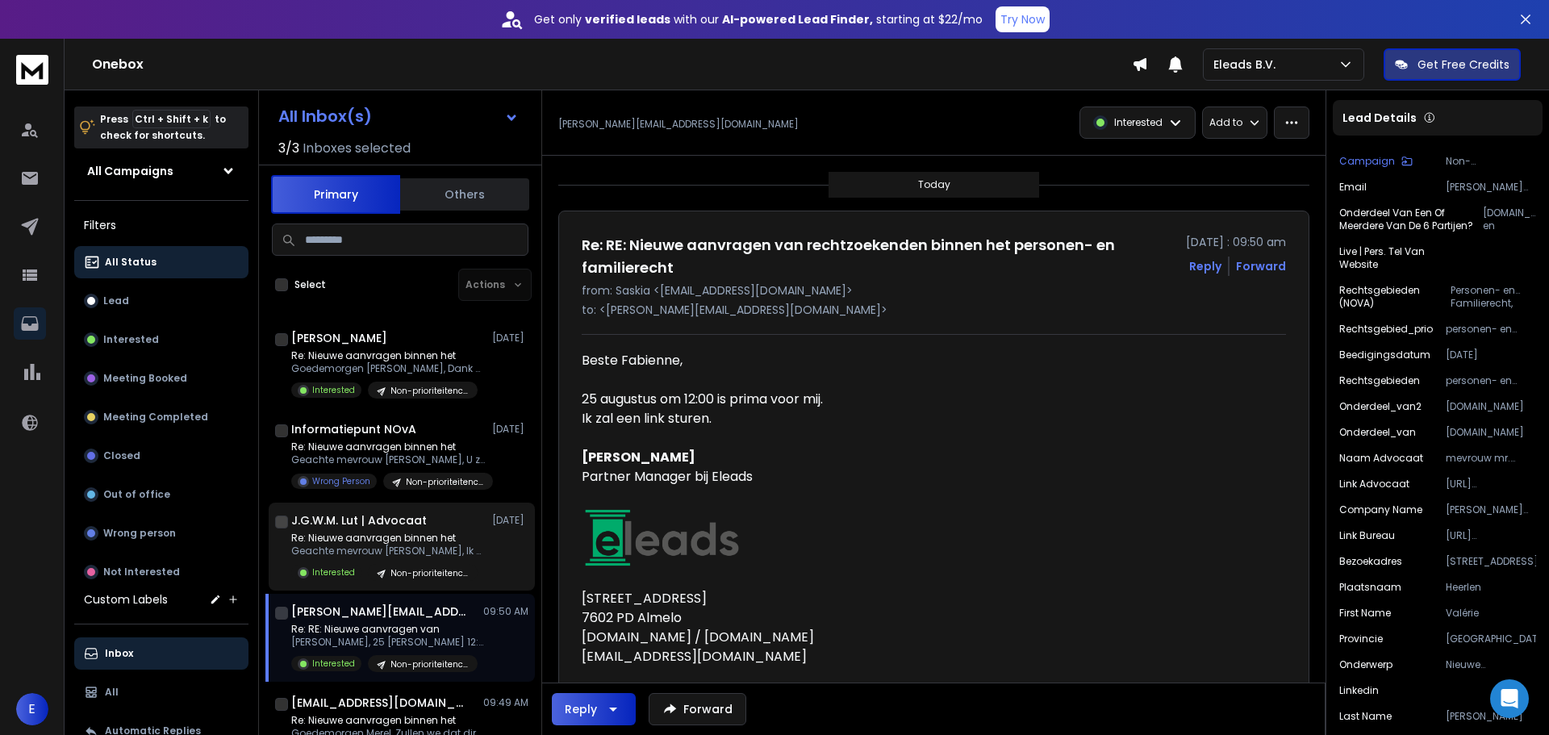
click at [378, 532] on p "Re: Nieuwe aanvragen binnen het" at bounding box center [388, 538] width 194 height 13
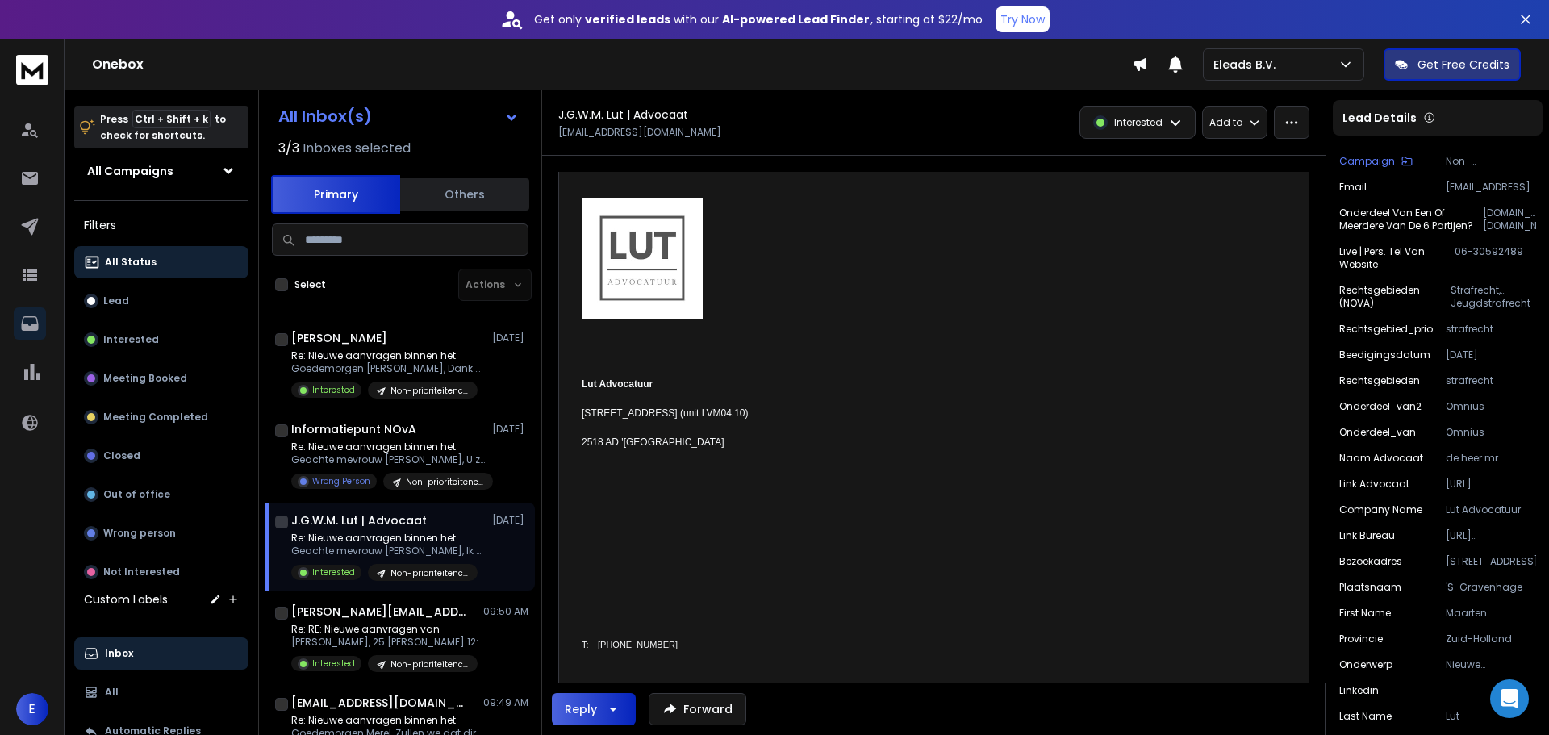
scroll to position [242, 0]
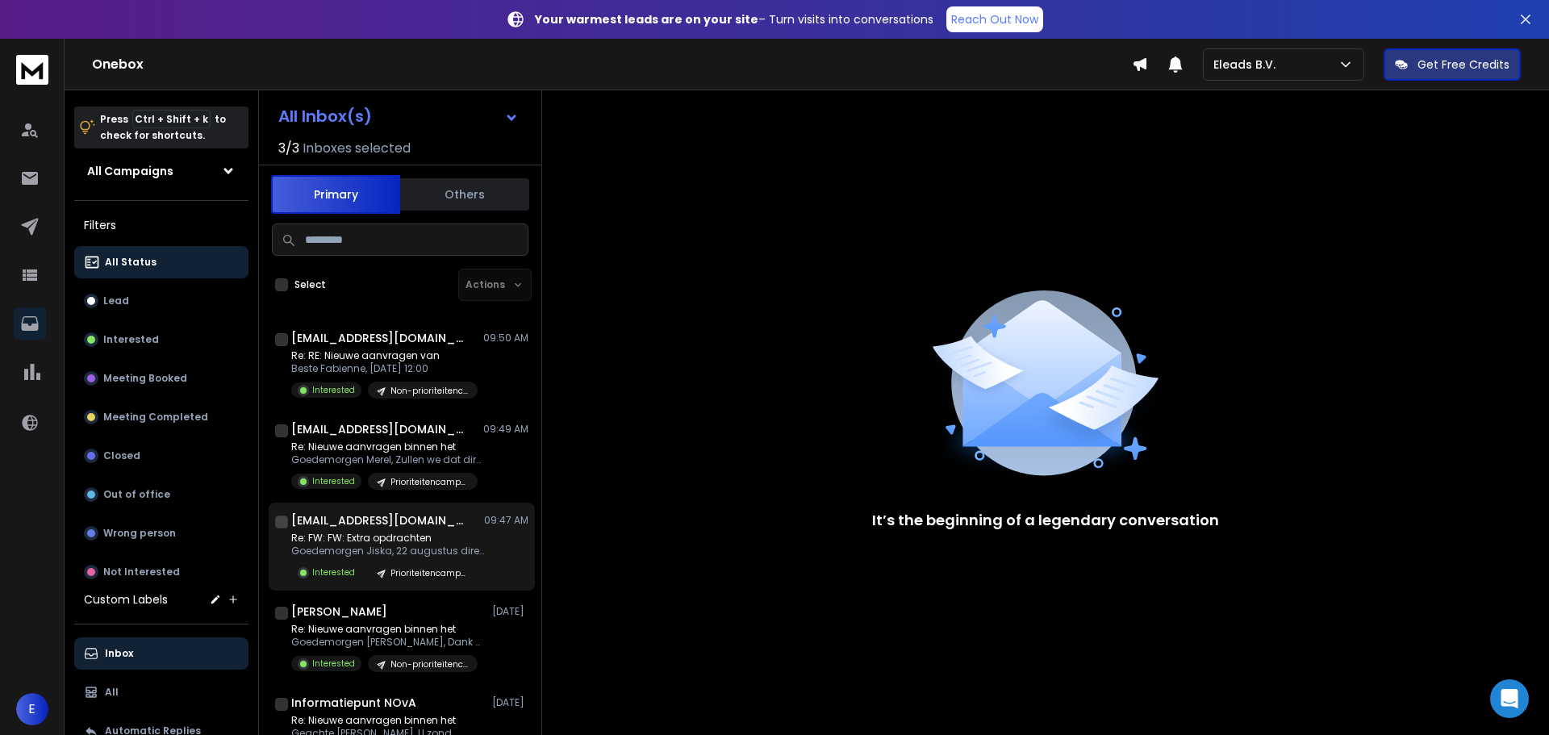
click at [442, 520] on h1 "[PERSON_NAME][EMAIL_ADDRESS][PERSON_NAME][DOMAIN_NAME]" at bounding box center [379, 520] width 177 height 16
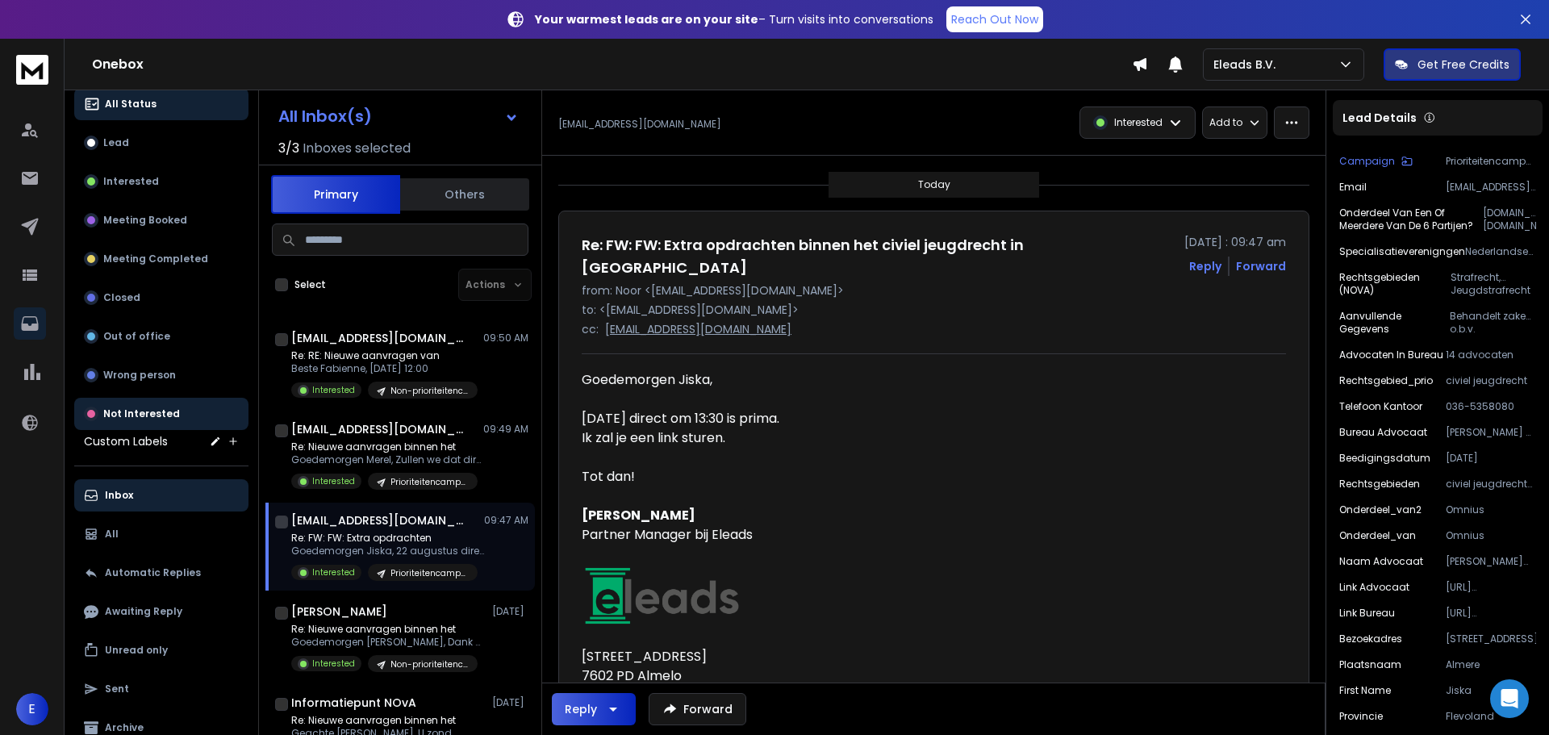
scroll to position [161, 0]
click at [111, 492] on p "Inbox" at bounding box center [119, 492] width 28 height 13
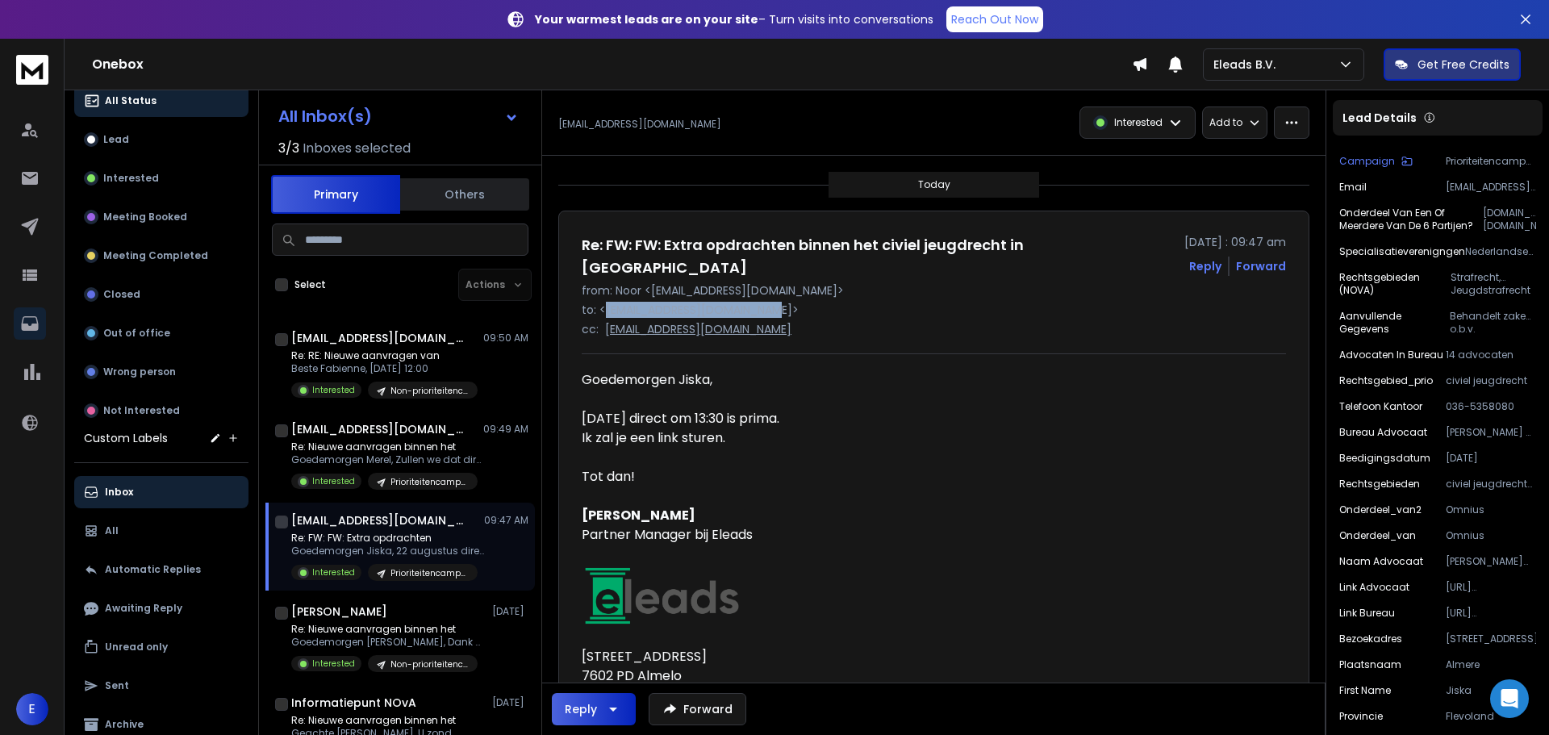
drag, startPoint x: 768, startPoint y: 307, endPoint x: 607, endPoint y: 310, distance: 161.4
click at [607, 308] on p "to: <veenstra@cleerdin-hamer.nl>" at bounding box center [934, 310] width 704 height 16
copy p "veenstra@cleerdin-hamer.nl"
drag, startPoint x: 603, startPoint y: 323, endPoint x: 781, endPoint y: 337, distance: 178.1
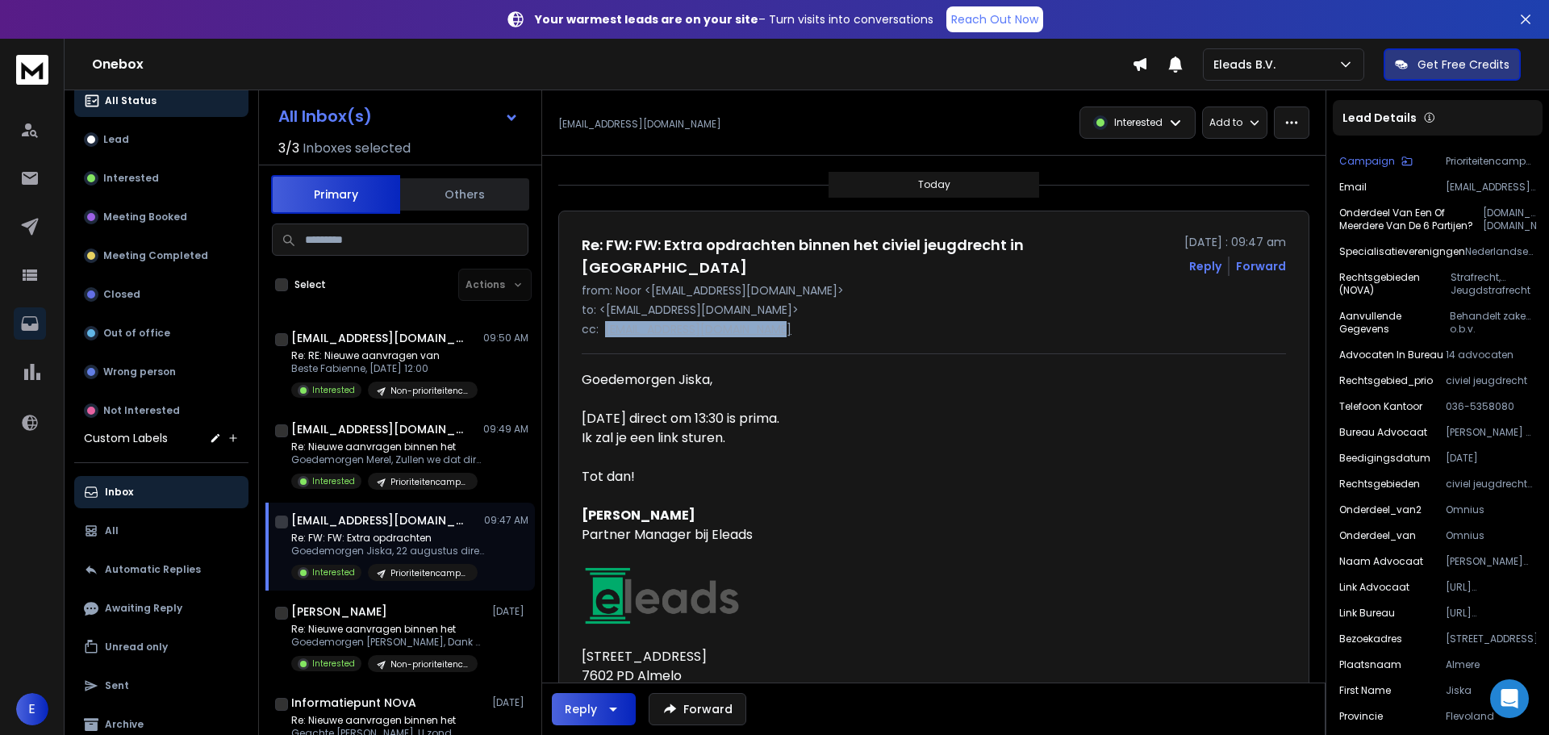
copy p "vanputten@cleerdin-hamer.nl"
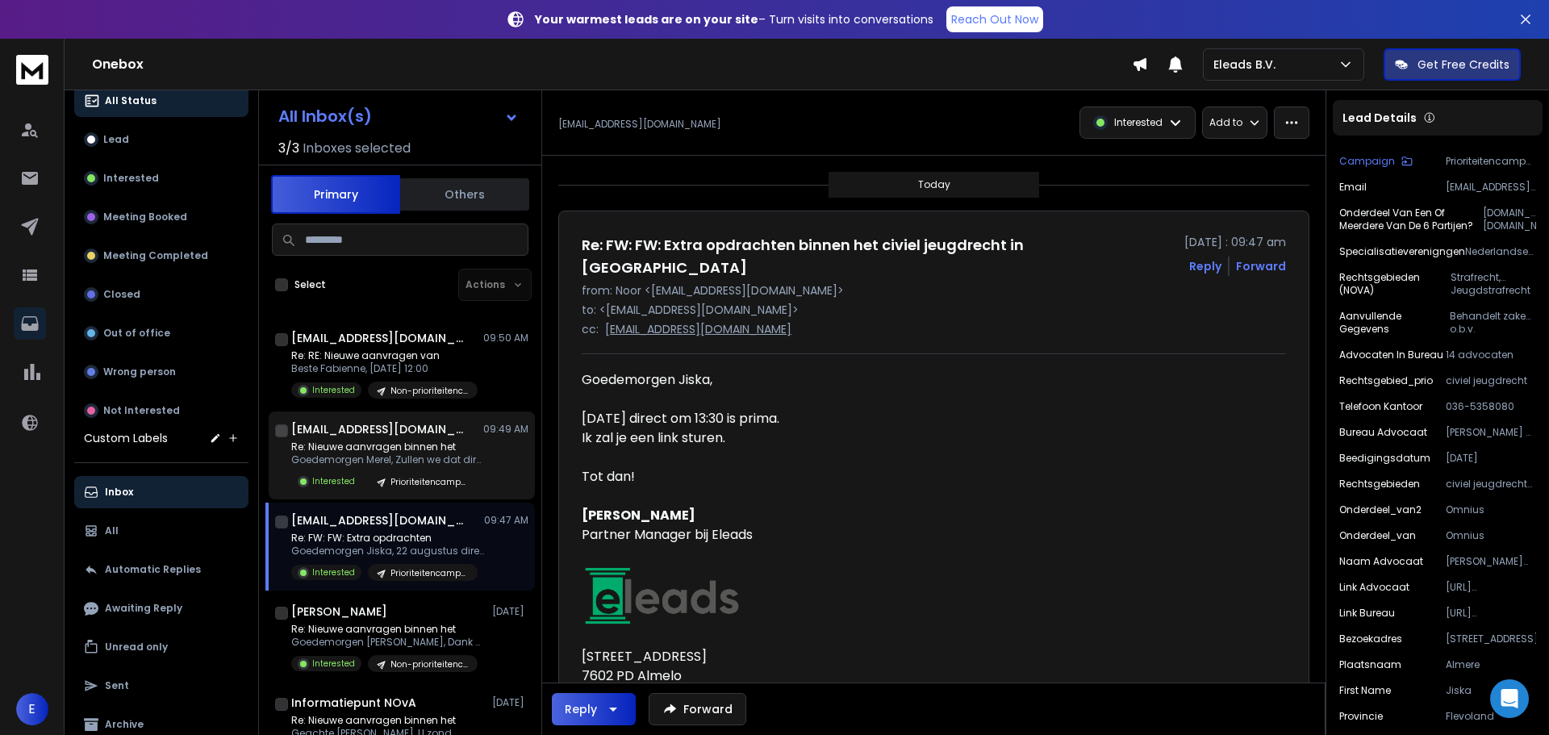
click at [404, 441] on p "Re: Nieuwe aanvragen binnen het" at bounding box center [388, 447] width 194 height 13
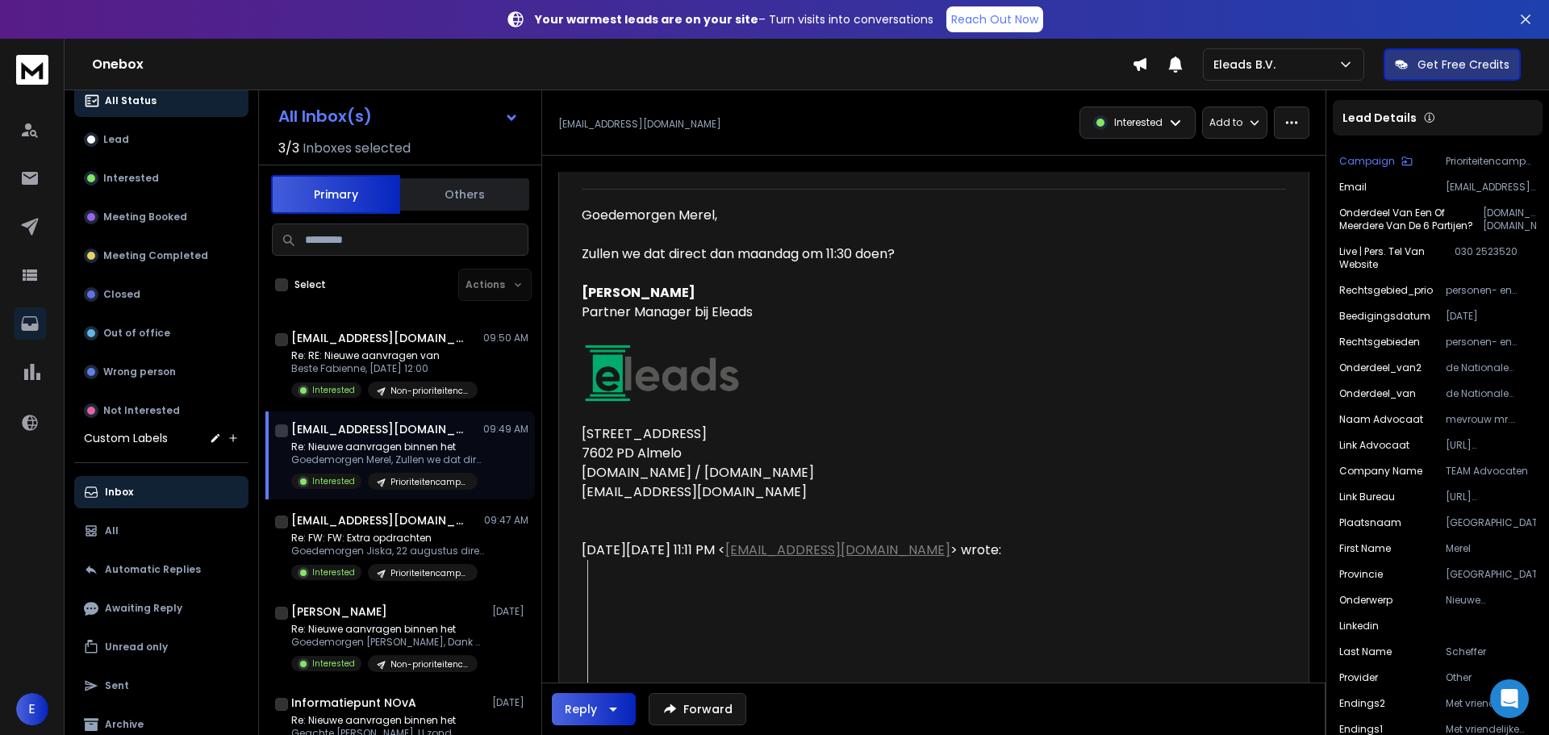
scroll to position [81, 0]
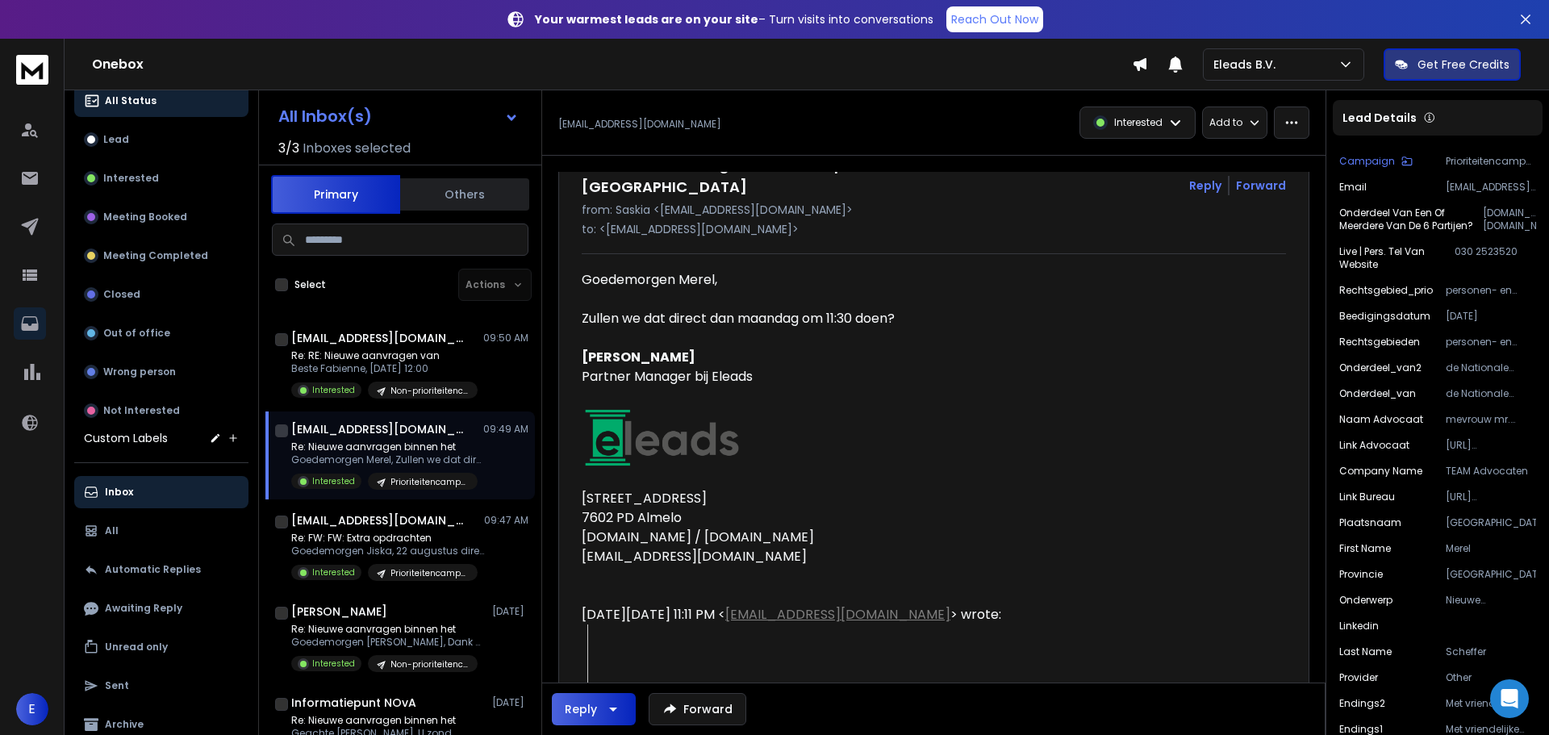
drag, startPoint x: 1037, startPoint y: 611, endPoint x: 816, endPoint y: 618, distance: 220.4
click at [816, 617] on div "On Tuesday, Aug 12, 2025 at 11:11 PM < merelscheffer@teamadvocaten.nl > wrote:" at bounding box center [817, 614] width 471 height 19
copy link "merelscheffer@teamadvocaten.nl"
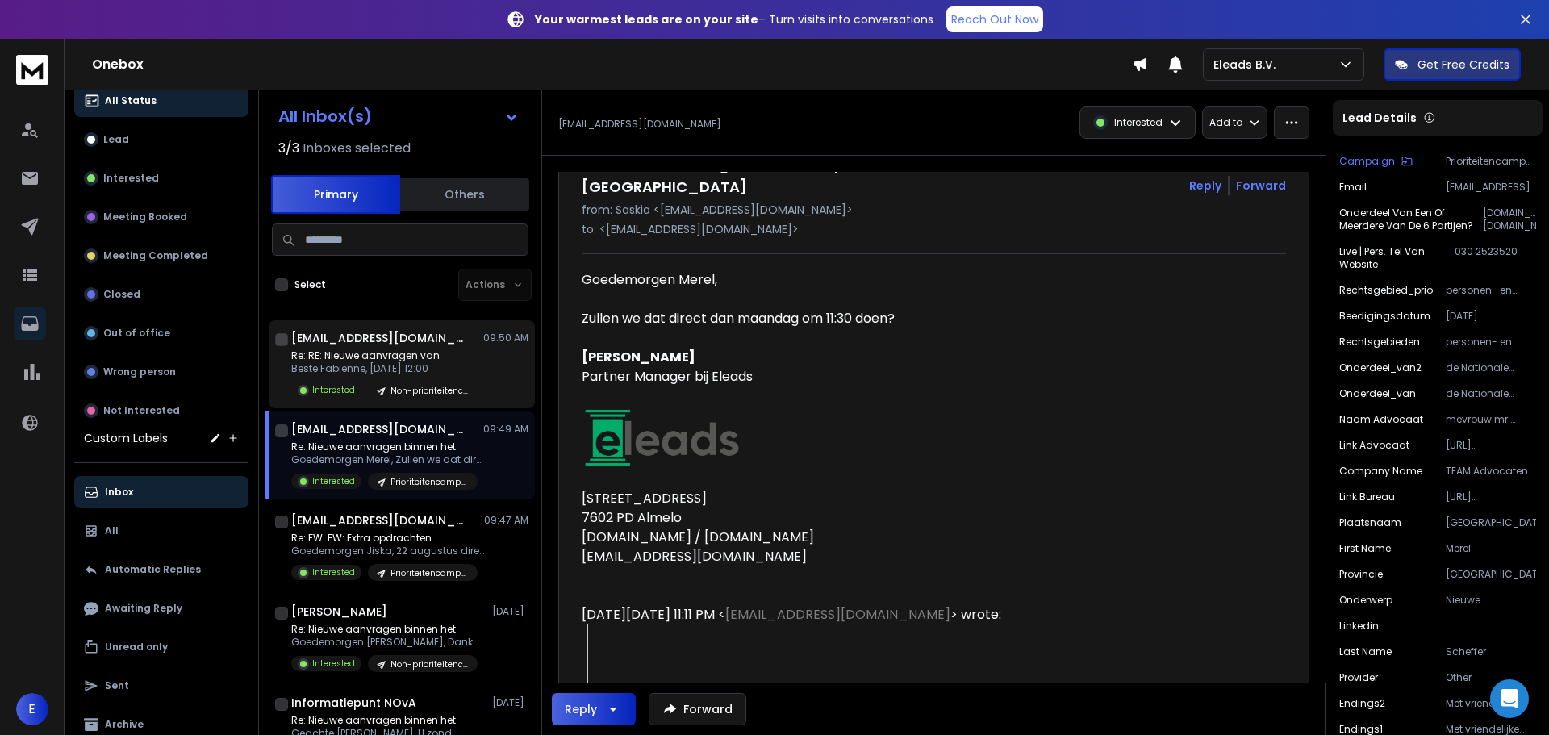
click at [389, 349] on p "Re: RE: Nieuwe aanvragen van" at bounding box center [384, 355] width 186 height 13
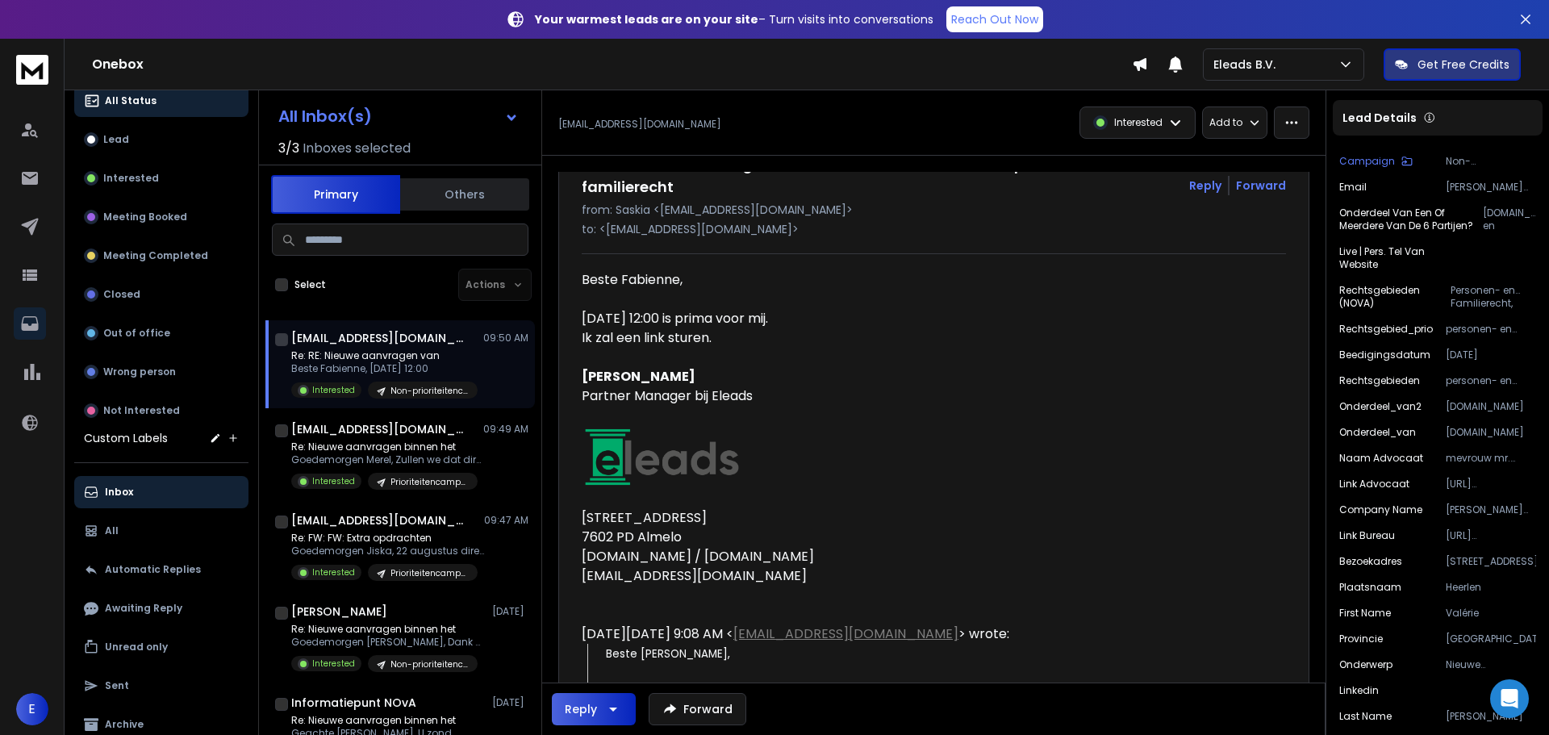
scroll to position [161, 0]
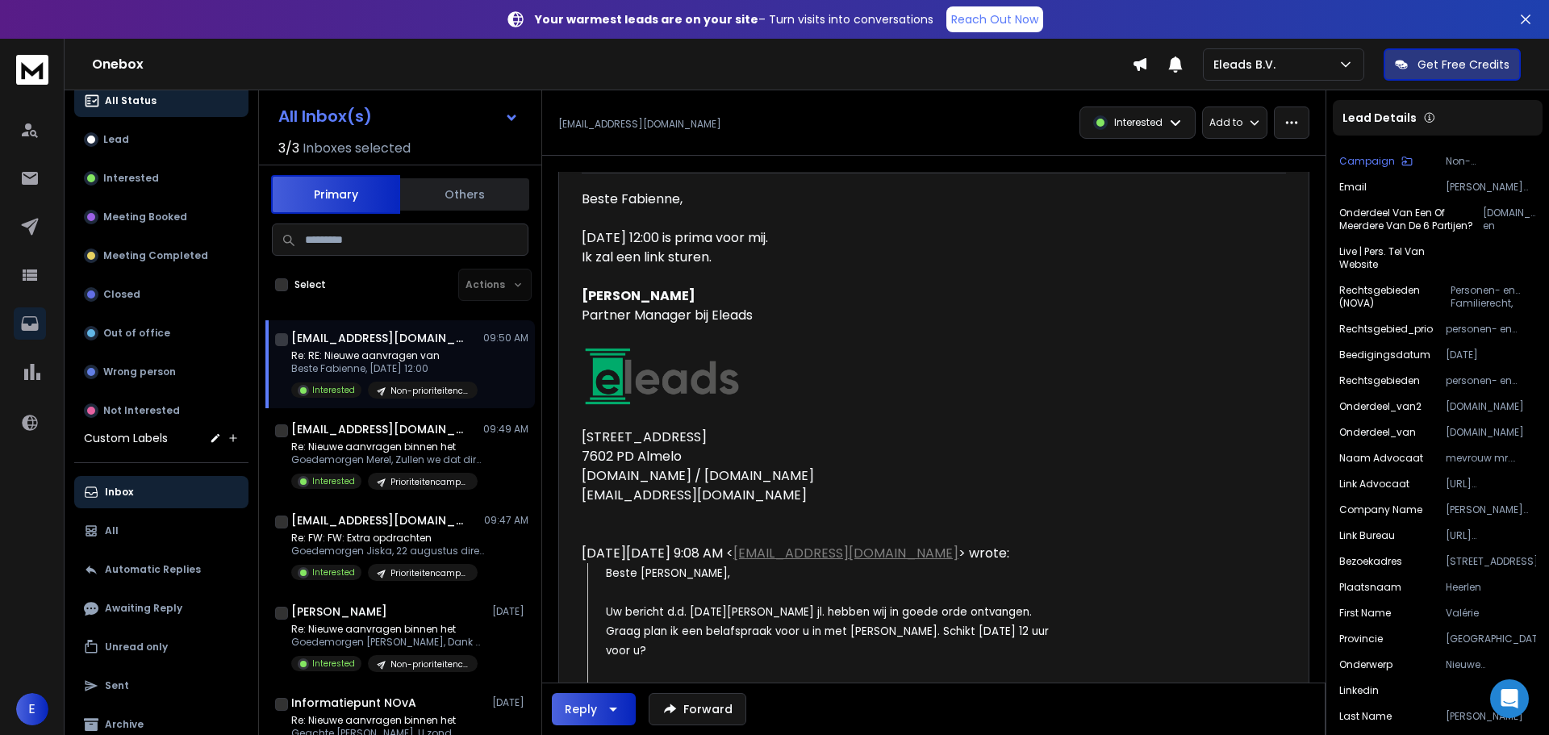
drag, startPoint x: 833, startPoint y: 570, endPoint x: 587, endPoint y: 574, distance: 246.9
click at [587, 563] on div "On Wednesday, Aug 13, 2025 at 9:08 AM < f.vanberkum@kerckhoffsadvocaten.nl > wr…" at bounding box center [817, 553] width 471 height 19
copy link "f.vanberkum@kerckhoffsadvocaten.nl"
